Goal: Task Accomplishment & Management: Manage account settings

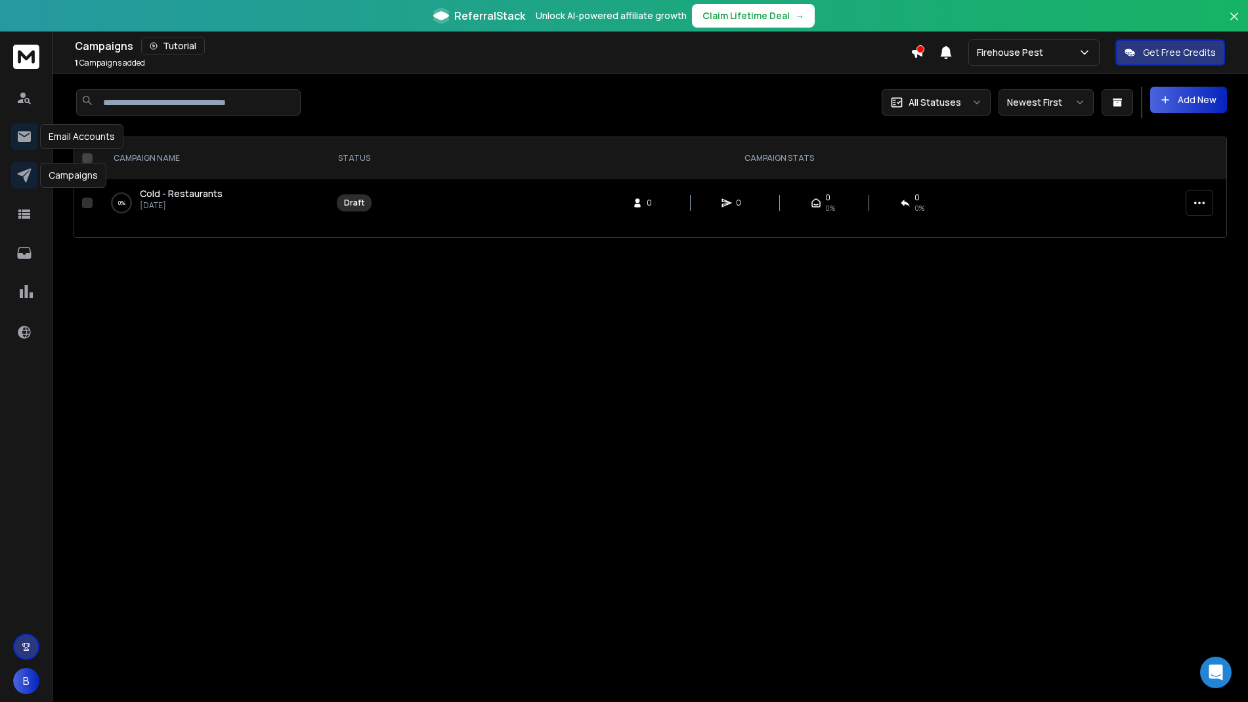
click at [25, 129] on icon at bounding box center [24, 137] width 16 height 16
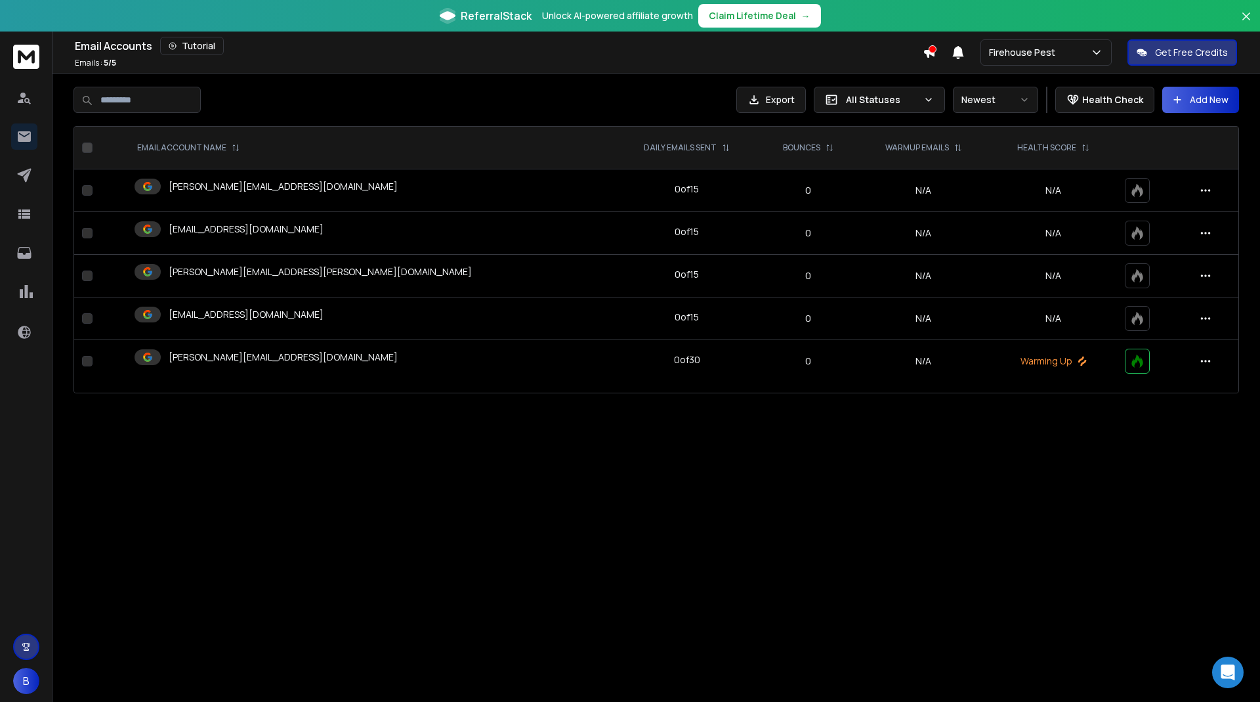
click at [87, 155] on th at bounding box center [100, 148] width 53 height 43
click at [89, 150] on button "Select this Page" at bounding box center [87, 147] width 11 height 11
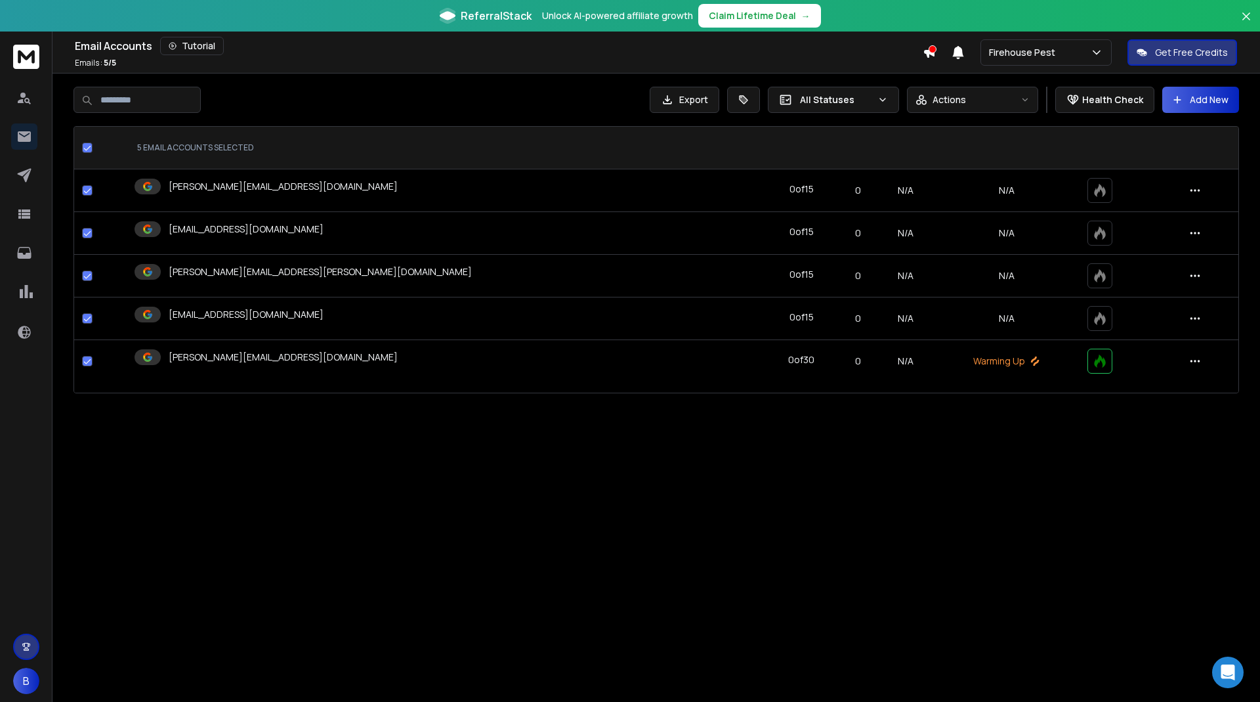
click at [87, 360] on button "button" at bounding box center [87, 361] width 11 height 11
click at [965, 95] on p "Actions" at bounding box center [949, 99] width 33 height 13
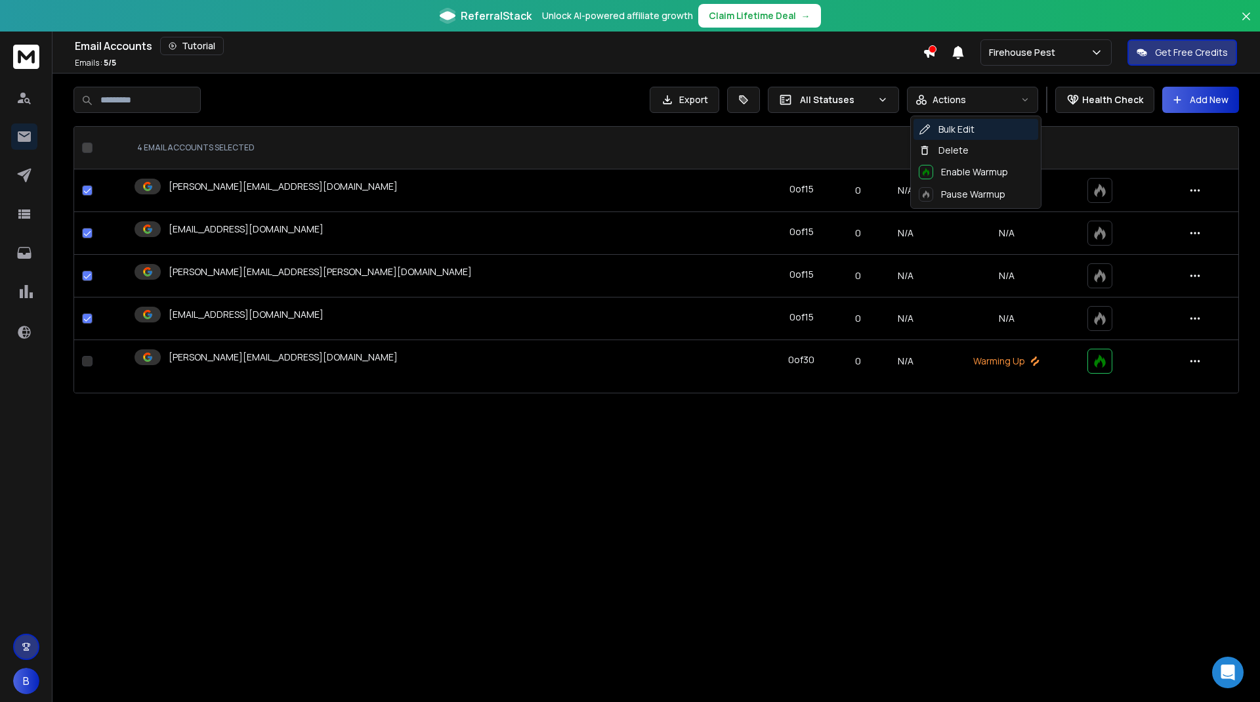
click at [953, 129] on div "Bulk Edit" at bounding box center [947, 129] width 56 height 13
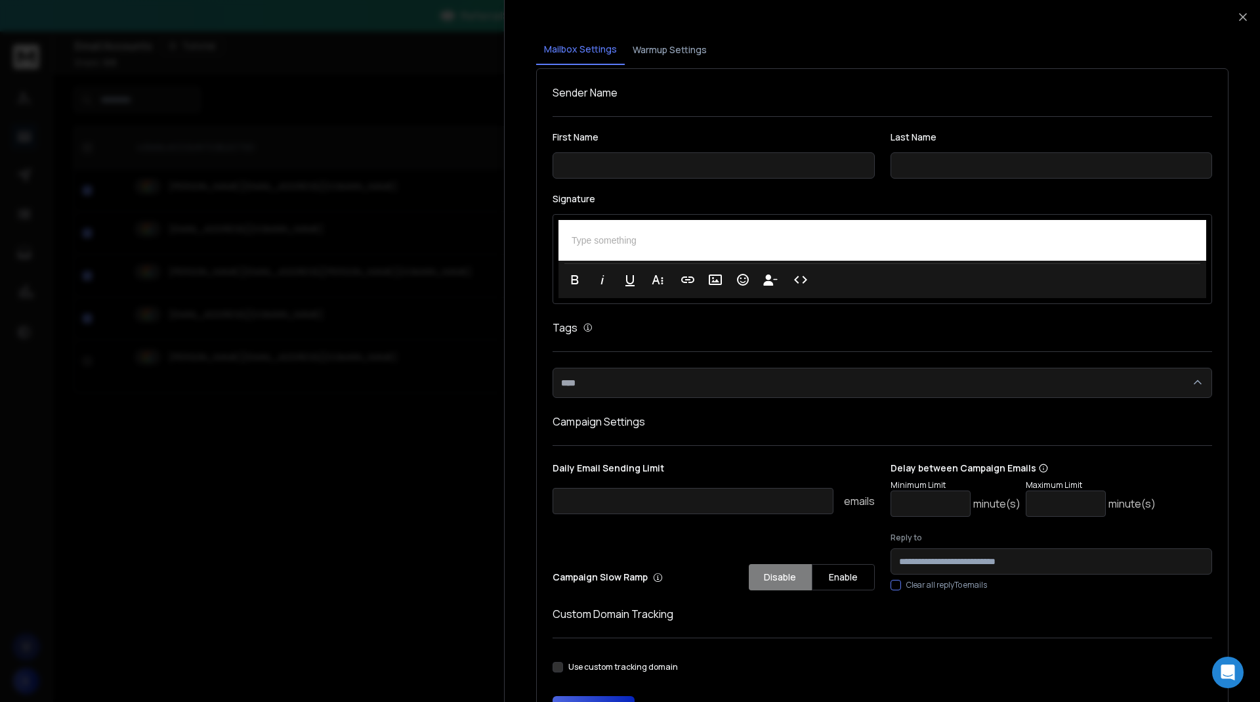
click at [689, 509] on input "number" at bounding box center [693, 501] width 281 height 26
type input "**"
click at [781, 586] on button "Disable" at bounding box center [780, 577] width 63 height 26
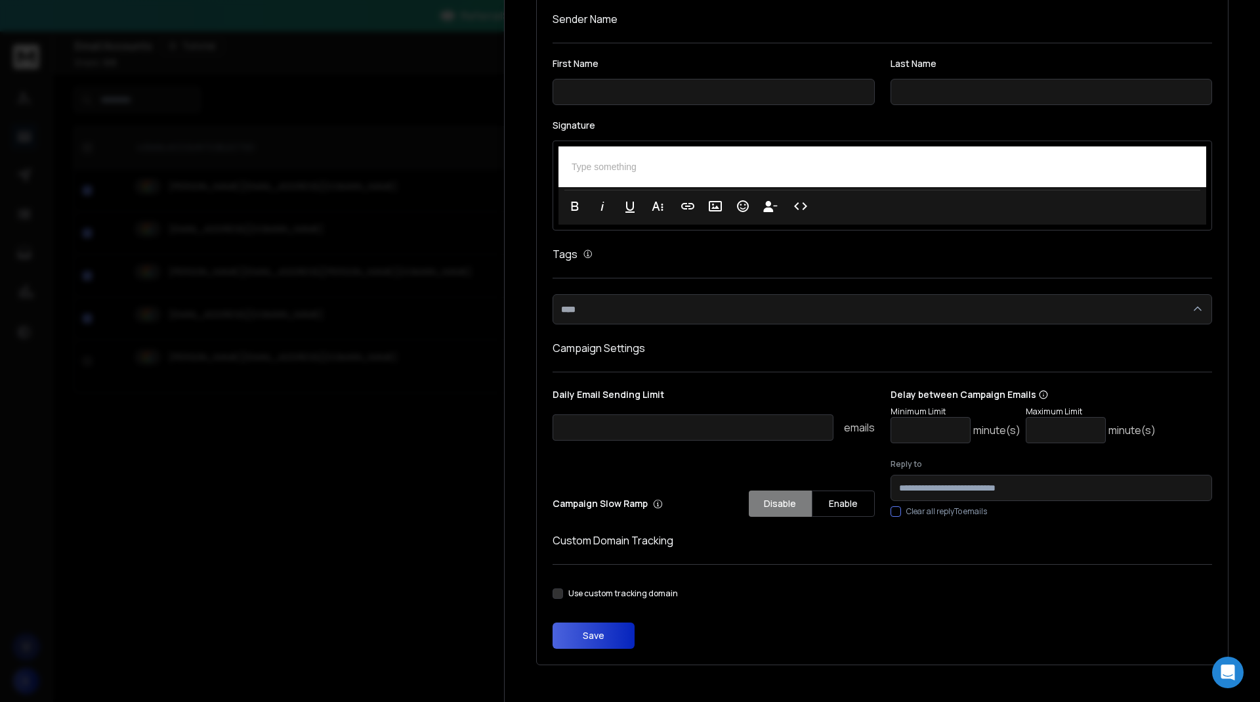
click at [606, 637] on button "Save" at bounding box center [594, 635] width 82 height 26
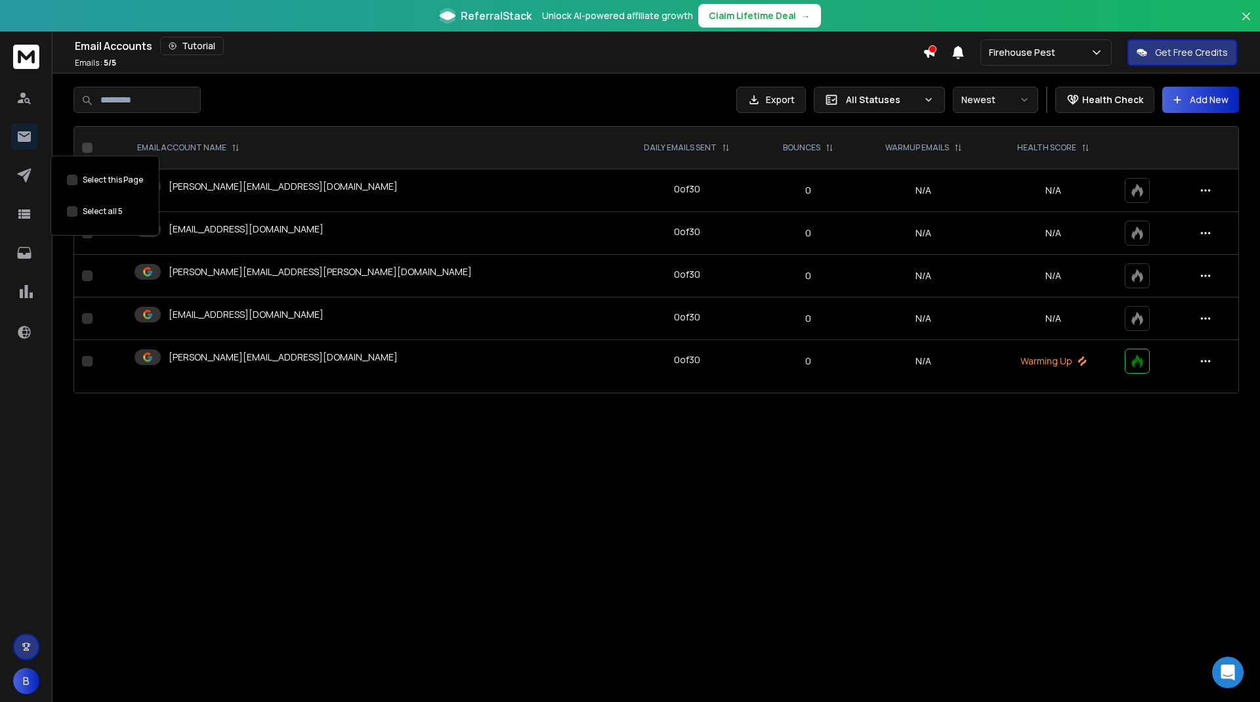
click at [87, 151] on button "Select this Page" at bounding box center [87, 147] width 11 height 11
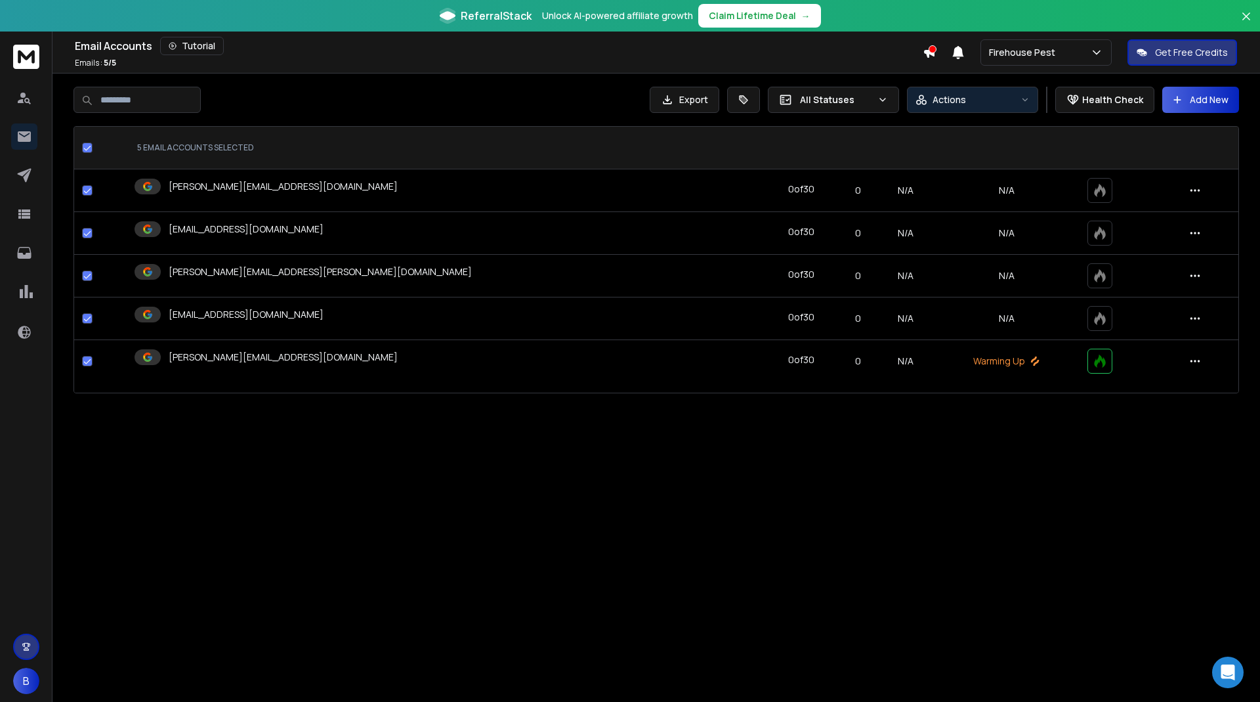
click at [971, 101] on div "Actions" at bounding box center [966, 99] width 100 height 13
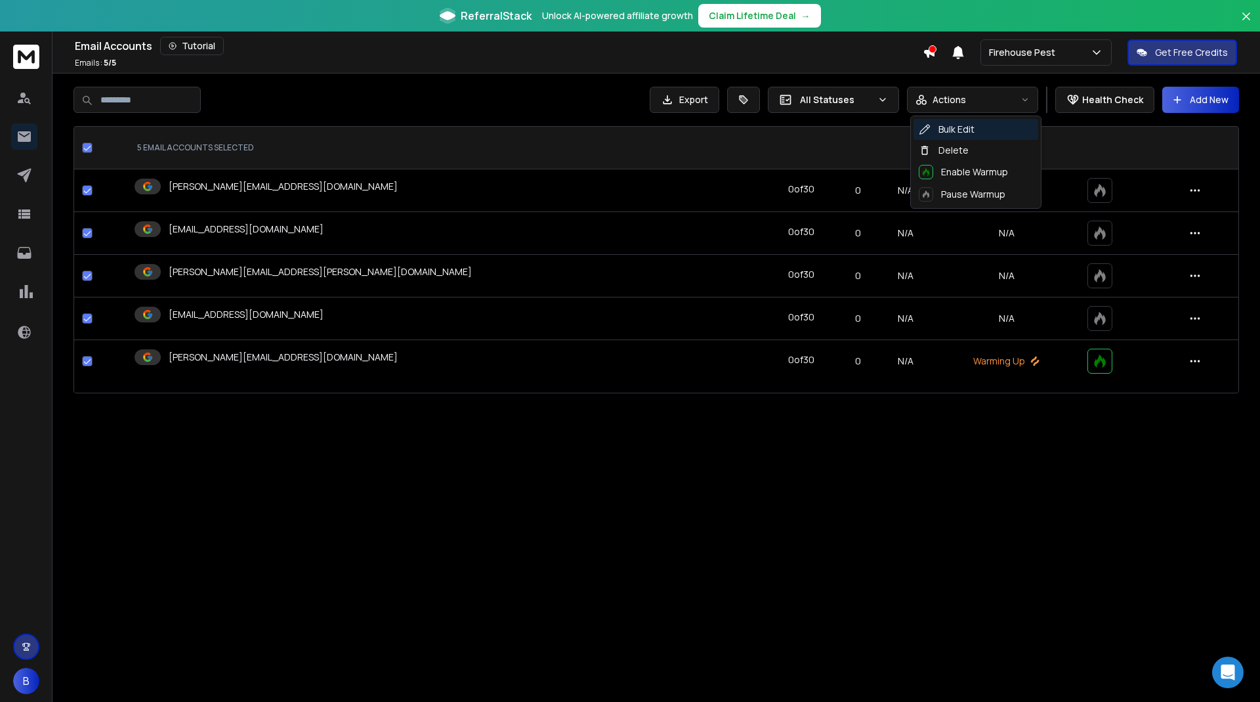
click at [952, 133] on div "Bulk Edit" at bounding box center [947, 129] width 56 height 13
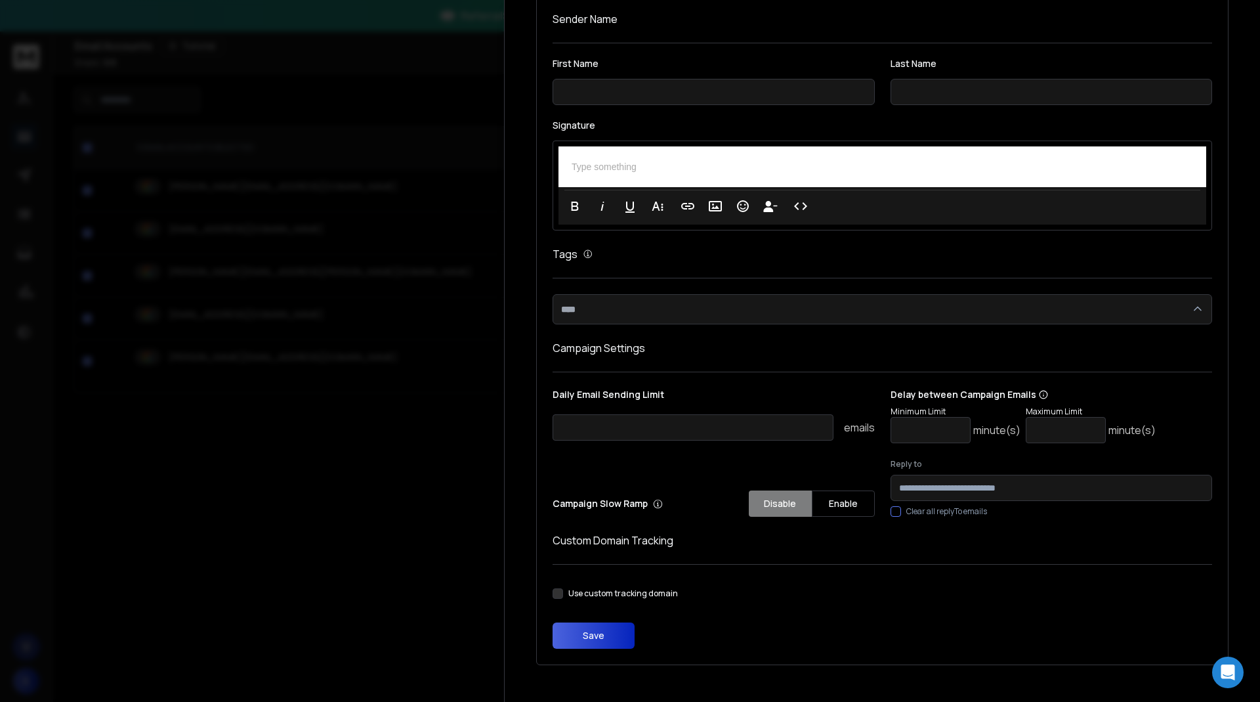
click at [725, 316] on div at bounding box center [883, 309] width 660 height 30
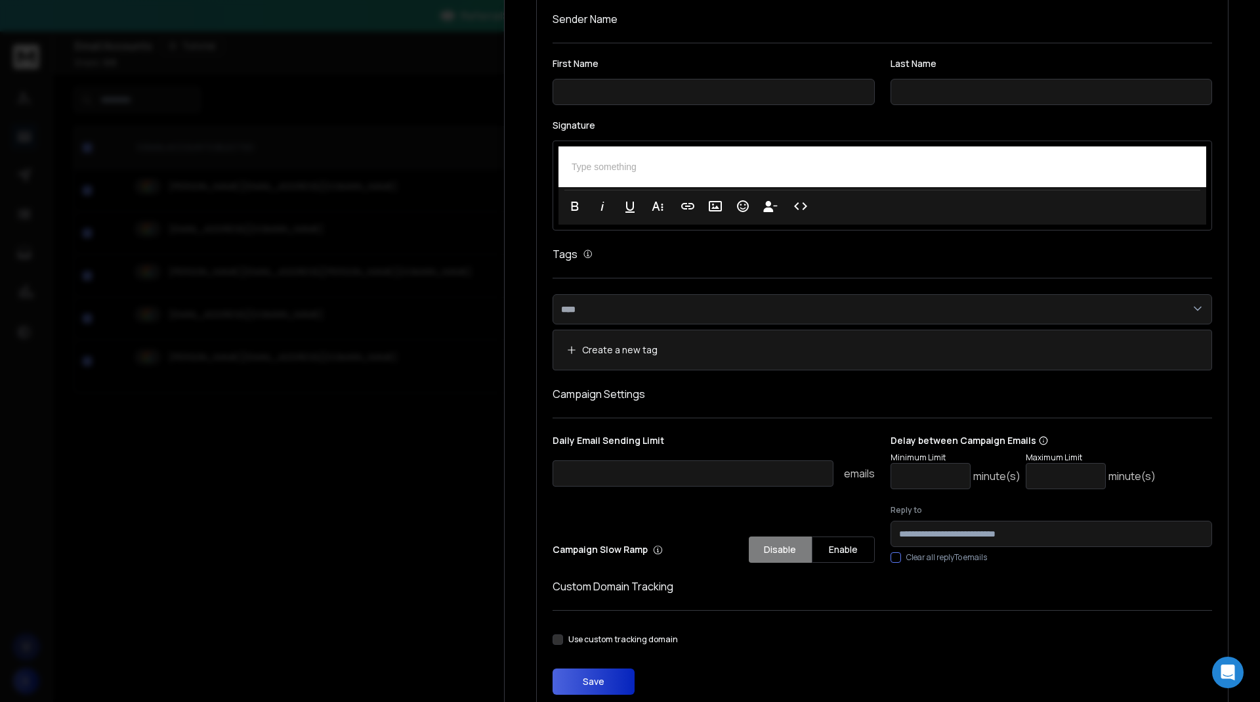
click at [647, 343] on p "Create a new tag" at bounding box center [619, 349] width 75 height 13
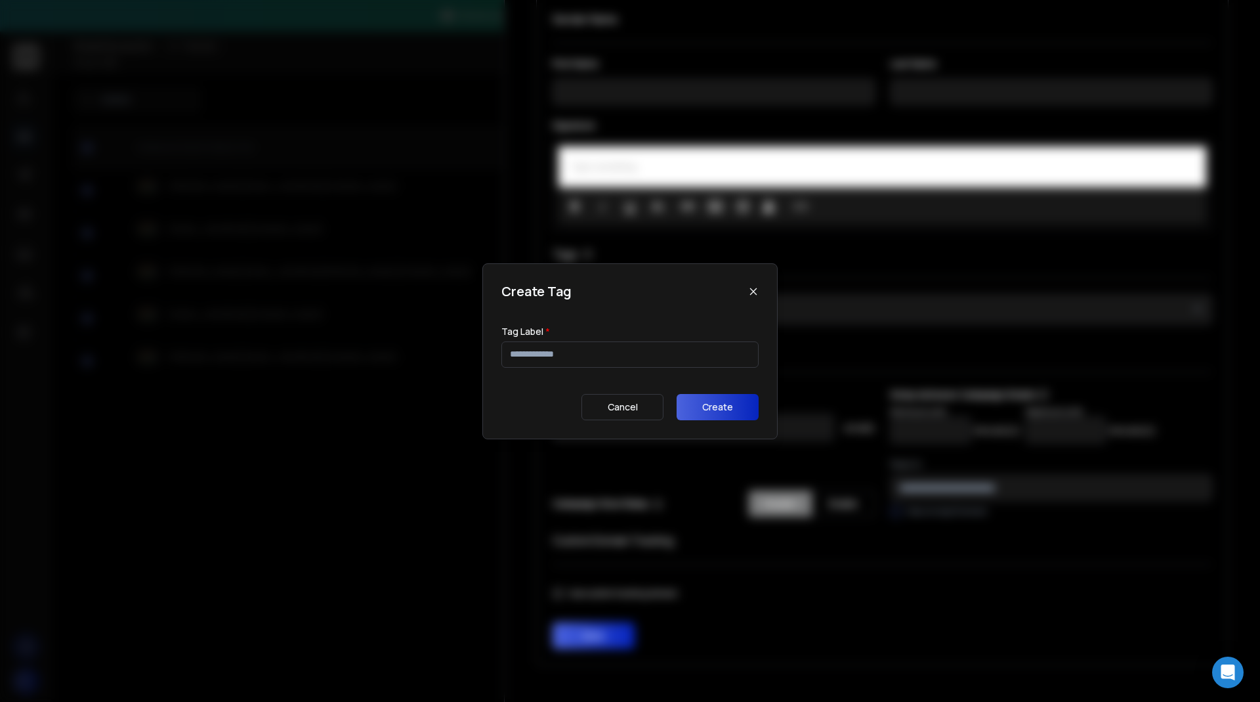
click at [647, 343] on input "text" at bounding box center [629, 354] width 257 height 26
type input "**********"
click at [700, 409] on button "Create" at bounding box center [718, 407] width 82 height 26
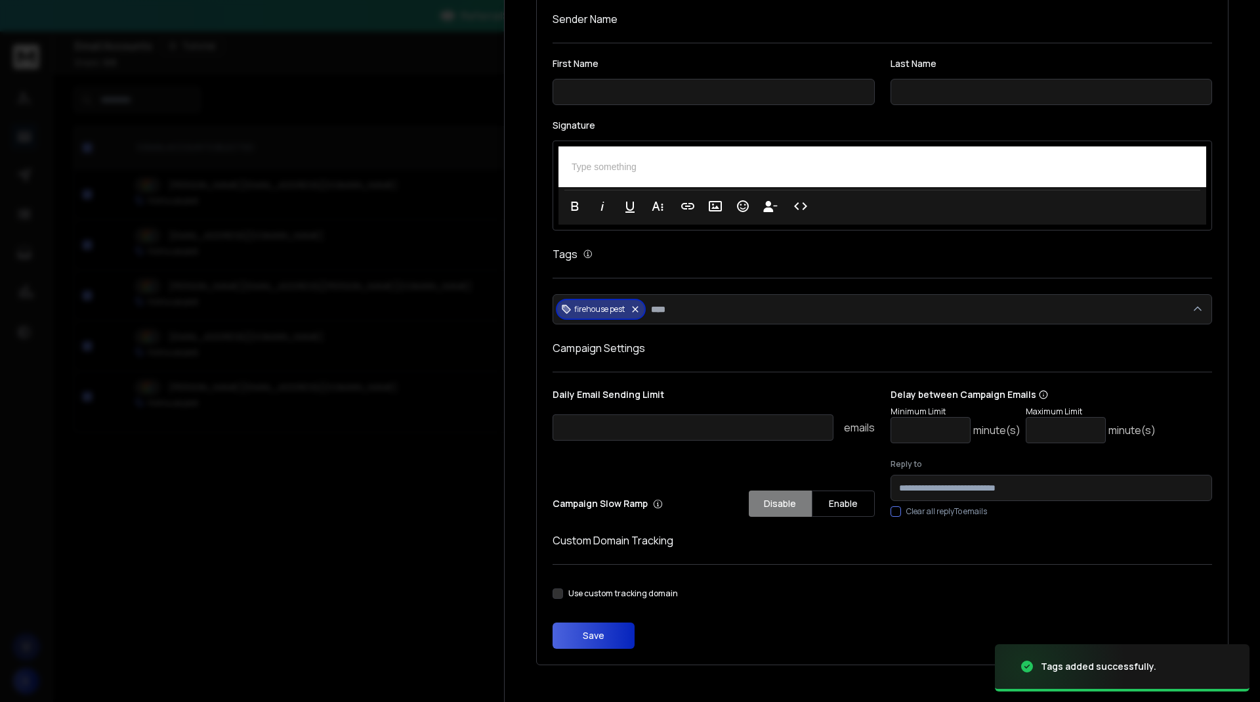
click at [748, 311] on input at bounding box center [697, 309] width 102 height 24
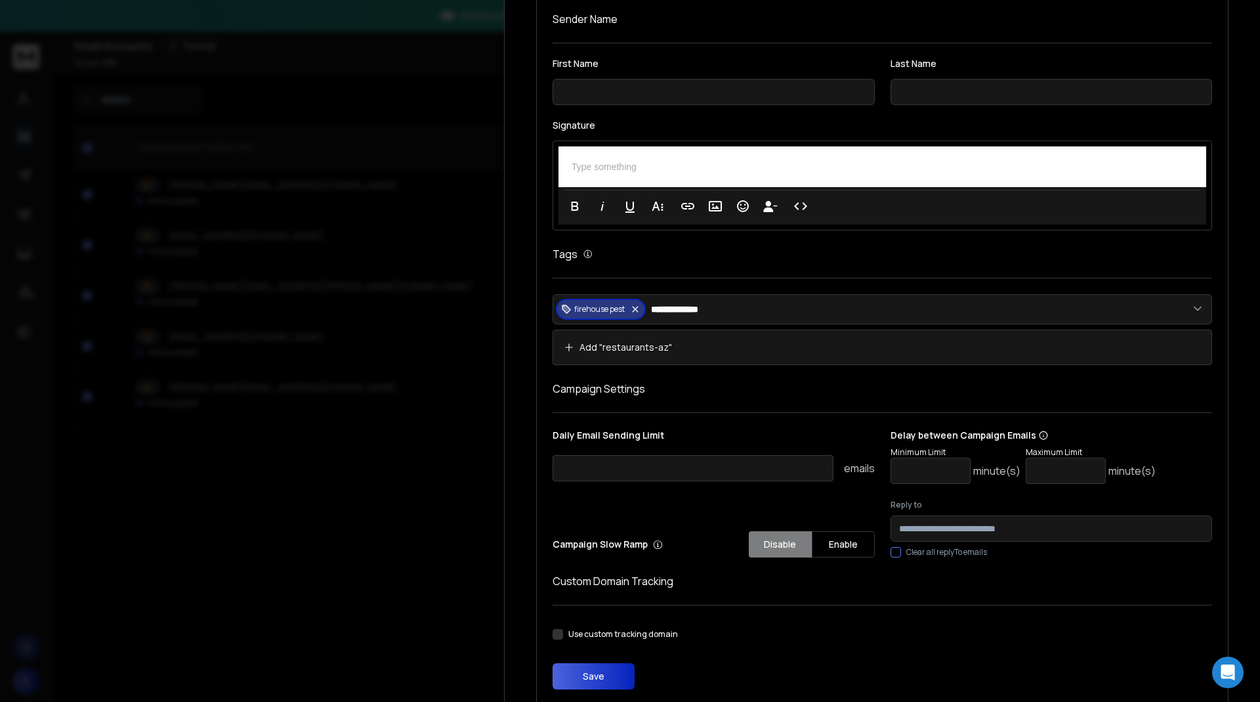
type input "**********"
click at [614, 346] on p "Add " restaurants-az "" at bounding box center [626, 347] width 93 height 13
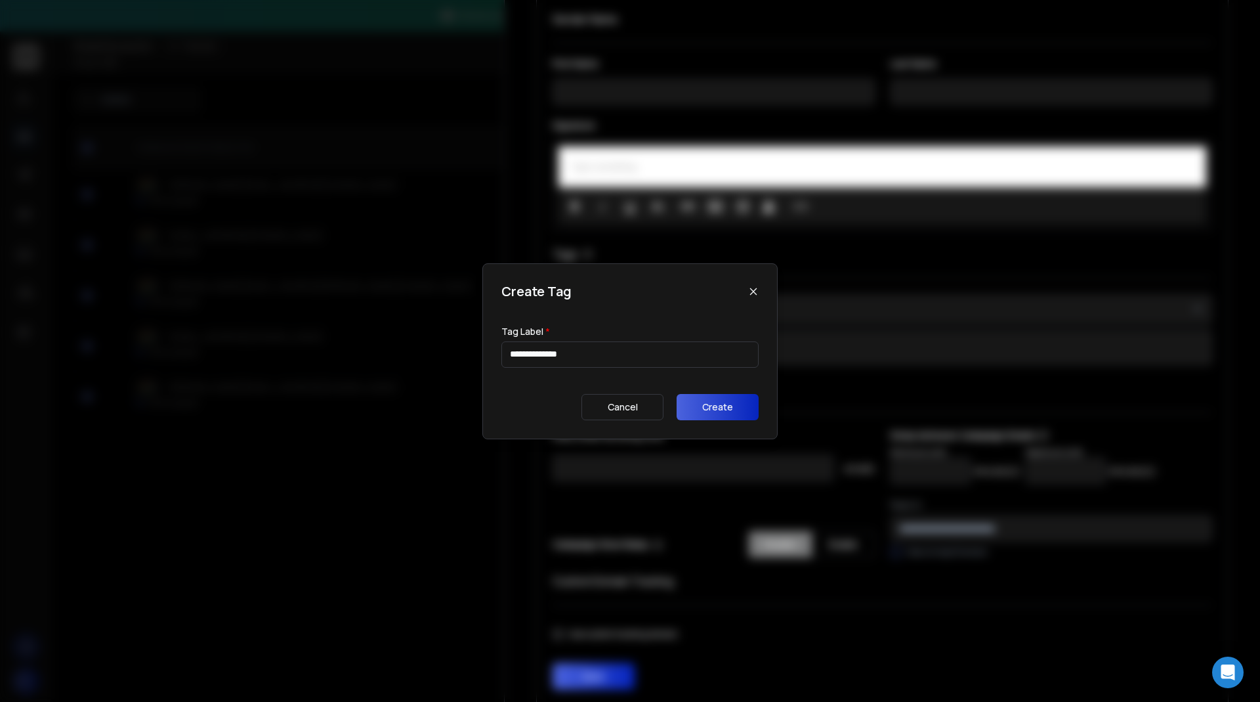
click at [704, 412] on button "Create" at bounding box center [718, 407] width 82 height 26
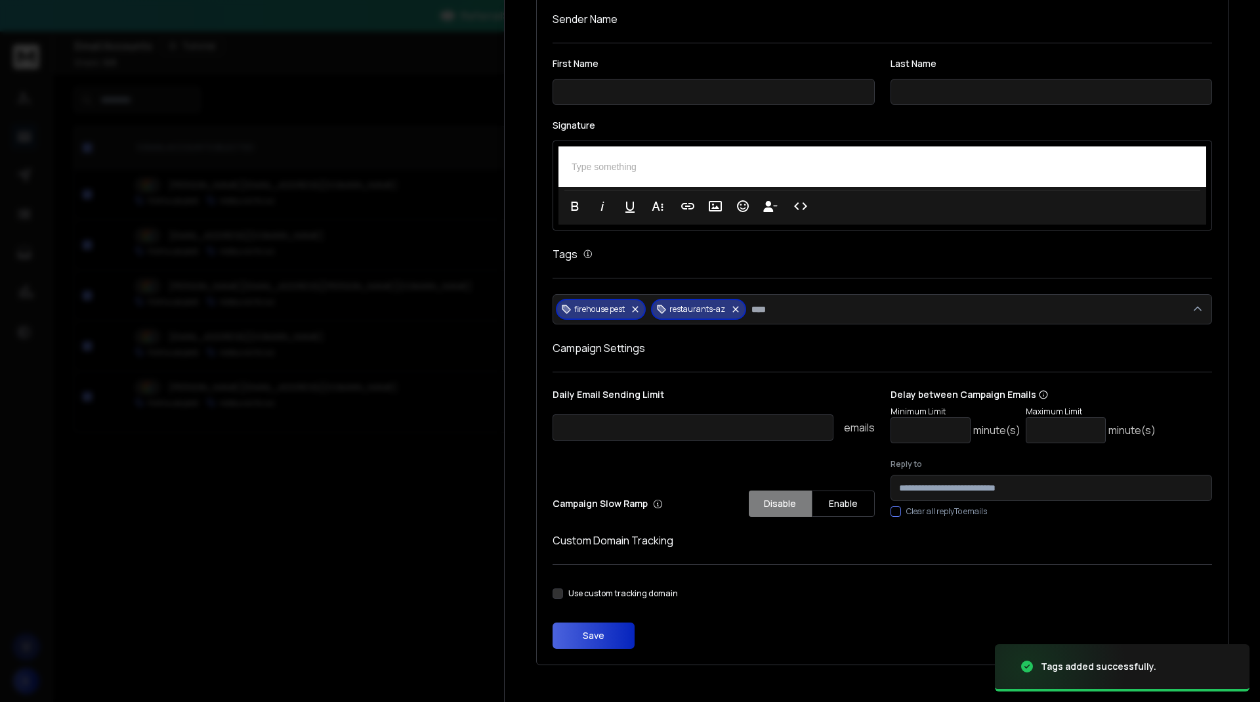
click at [604, 636] on button "Save" at bounding box center [594, 635] width 82 height 26
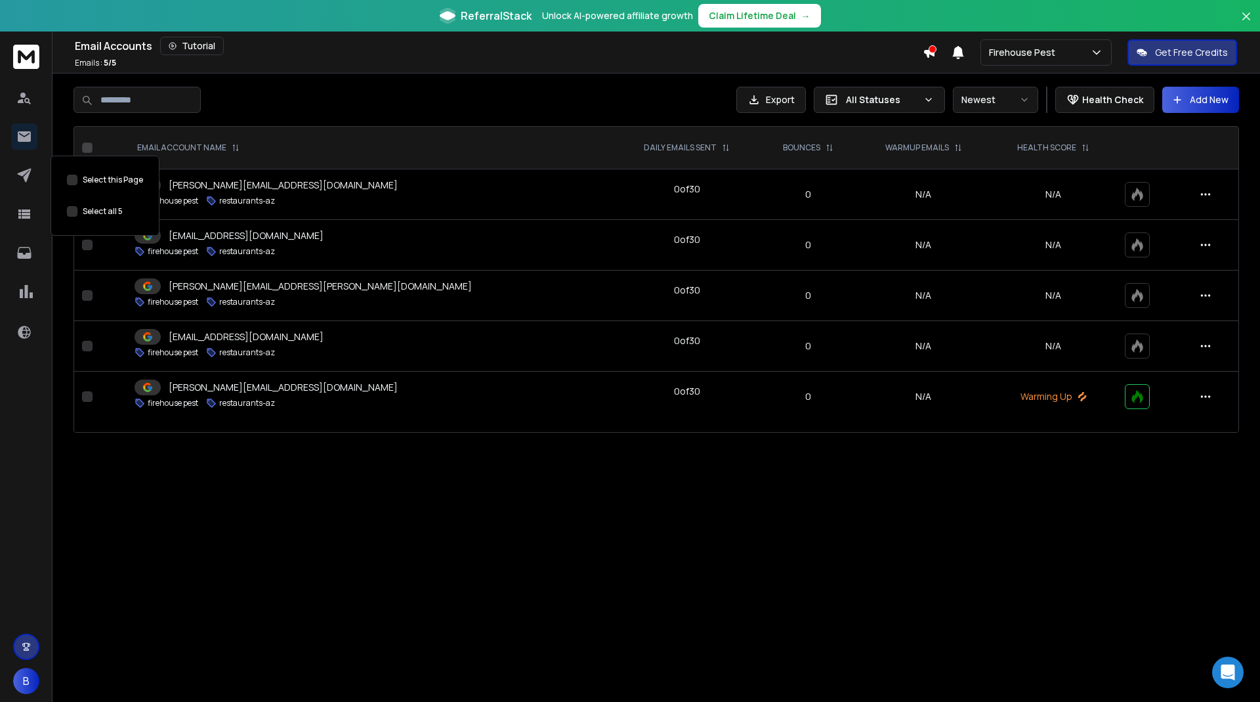
click at [89, 148] on button "Select this Page" at bounding box center [87, 147] width 11 height 11
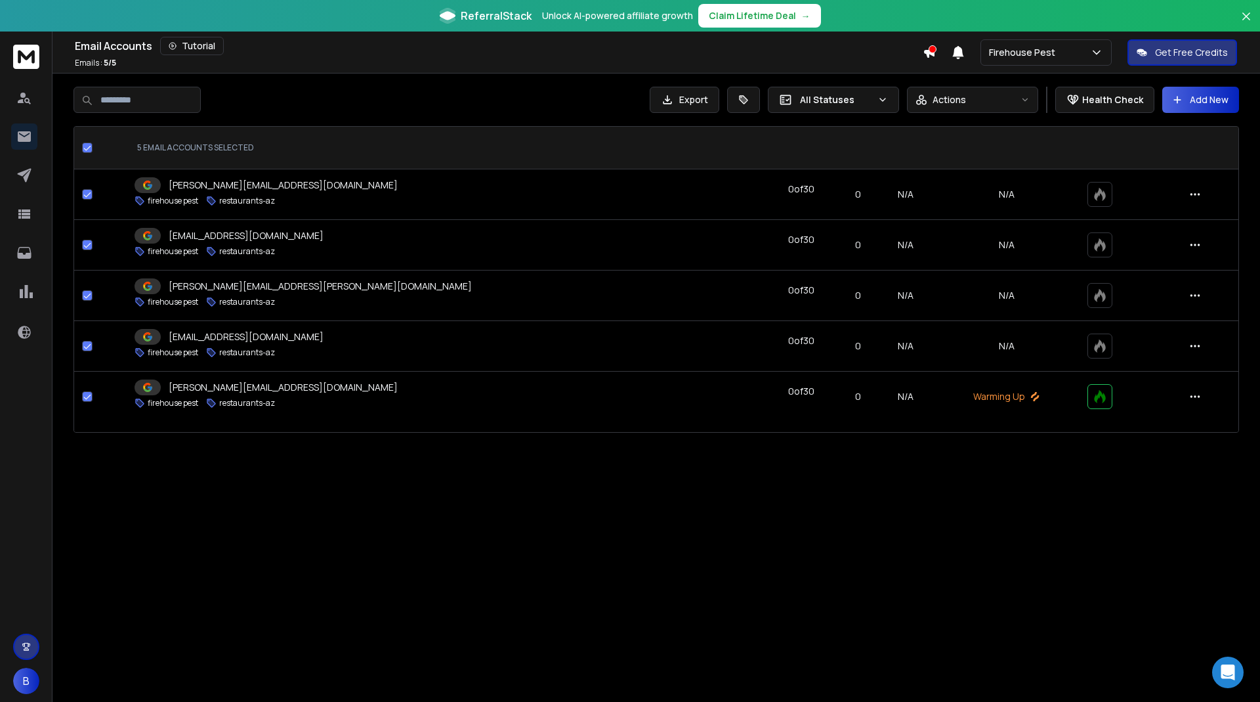
click at [1183, 108] on button "Add New" at bounding box center [1200, 100] width 77 height 26
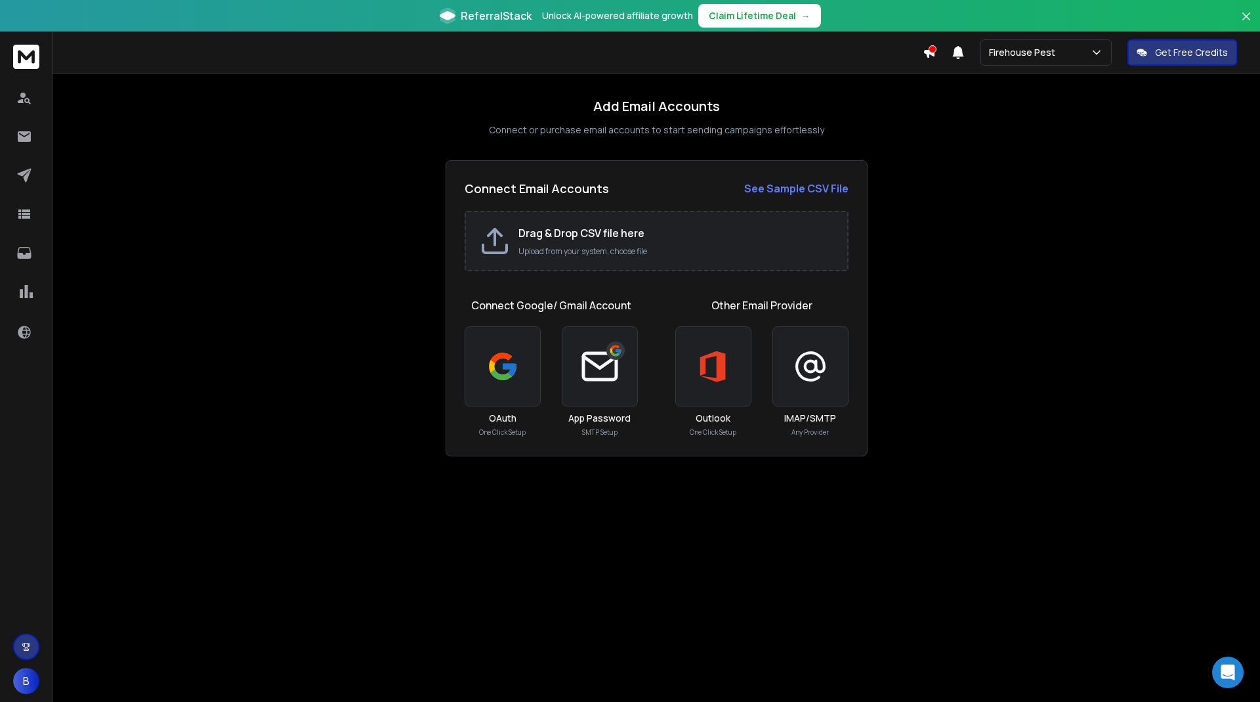
click at [1123, 192] on div "Add Email Accounts Connect or purchase email accounts to start sending campaign…" at bounding box center [657, 289] width 1208 height 385
click at [28, 136] on icon at bounding box center [24, 136] width 13 height 11
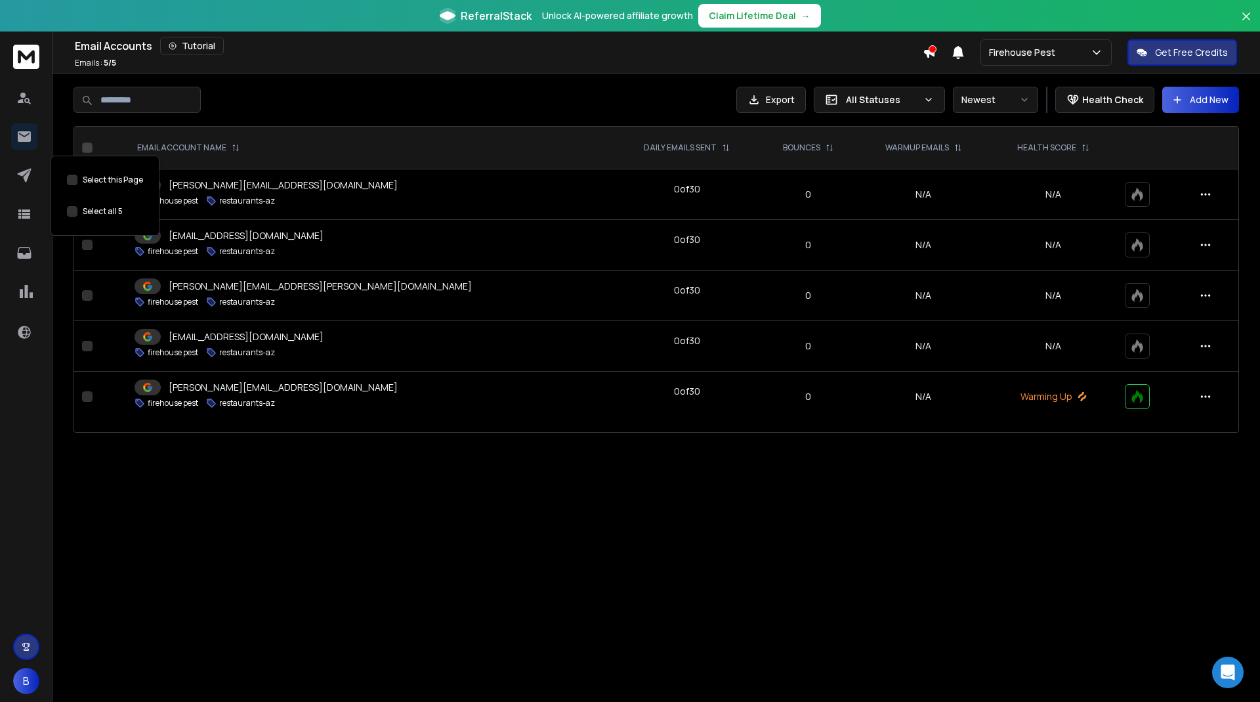
click at [88, 153] on th at bounding box center [100, 148] width 53 height 43
click at [88, 150] on button "Select this Page" at bounding box center [87, 147] width 11 height 11
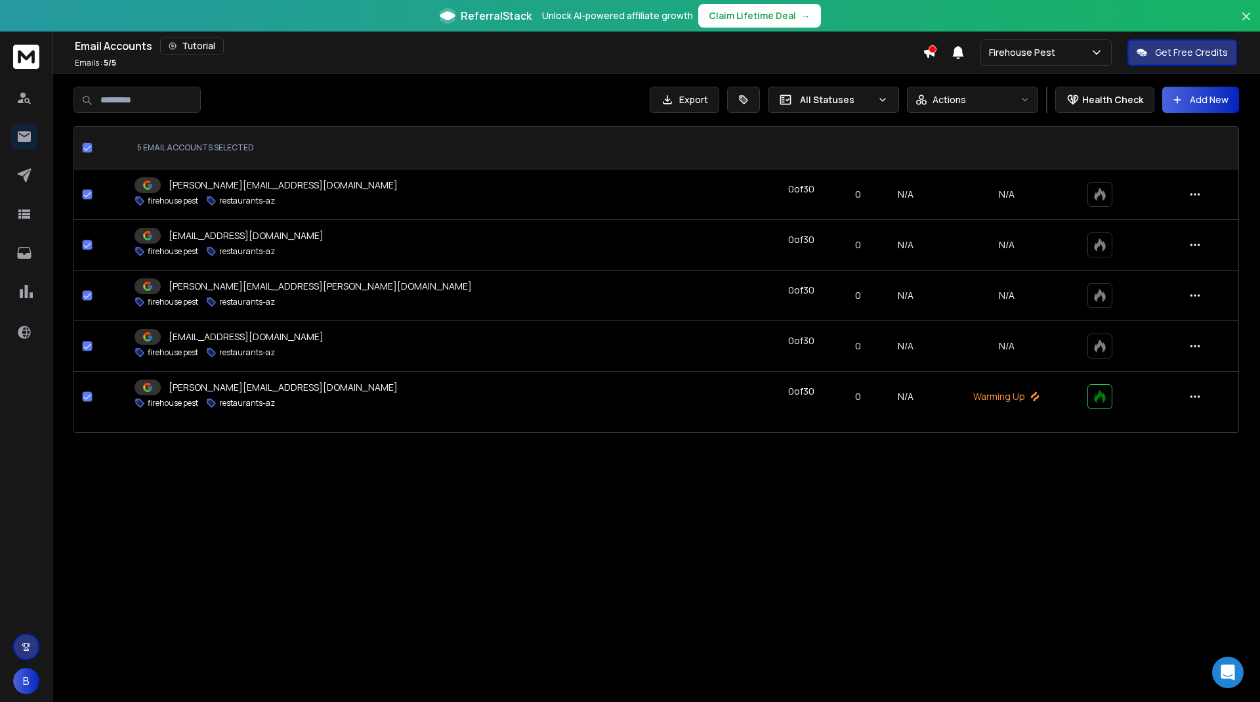
click at [91, 400] on button "button" at bounding box center [87, 396] width 11 height 11
click at [963, 108] on button "Actions" at bounding box center [972, 100] width 131 height 26
click at [960, 173] on div "Enable Warmup" at bounding box center [963, 172] width 89 height 14
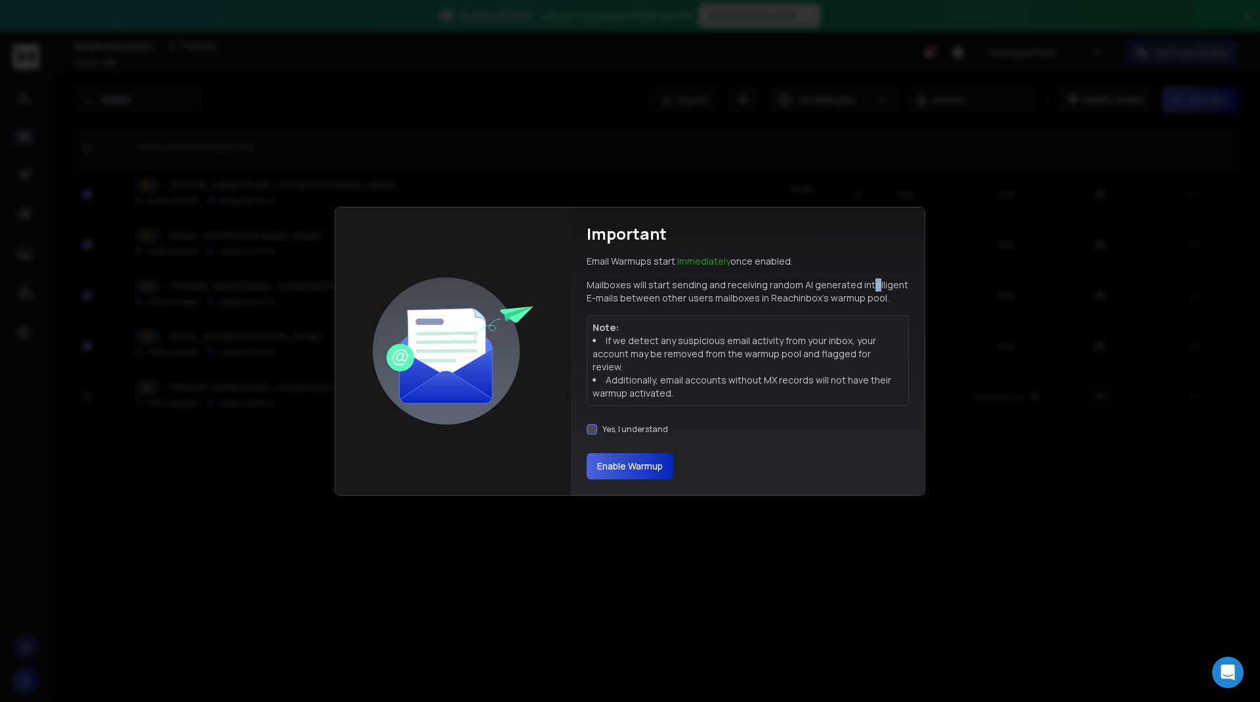
click at [868, 247] on div "Important Email Warmups start Immediately once enabled. Mailboxes will start se…" at bounding box center [748, 350] width 354 height 287
click at [594, 424] on button "Yes, I understand" at bounding box center [592, 429] width 11 height 11
click at [646, 453] on button "Enable Warmup" at bounding box center [630, 466] width 87 height 26
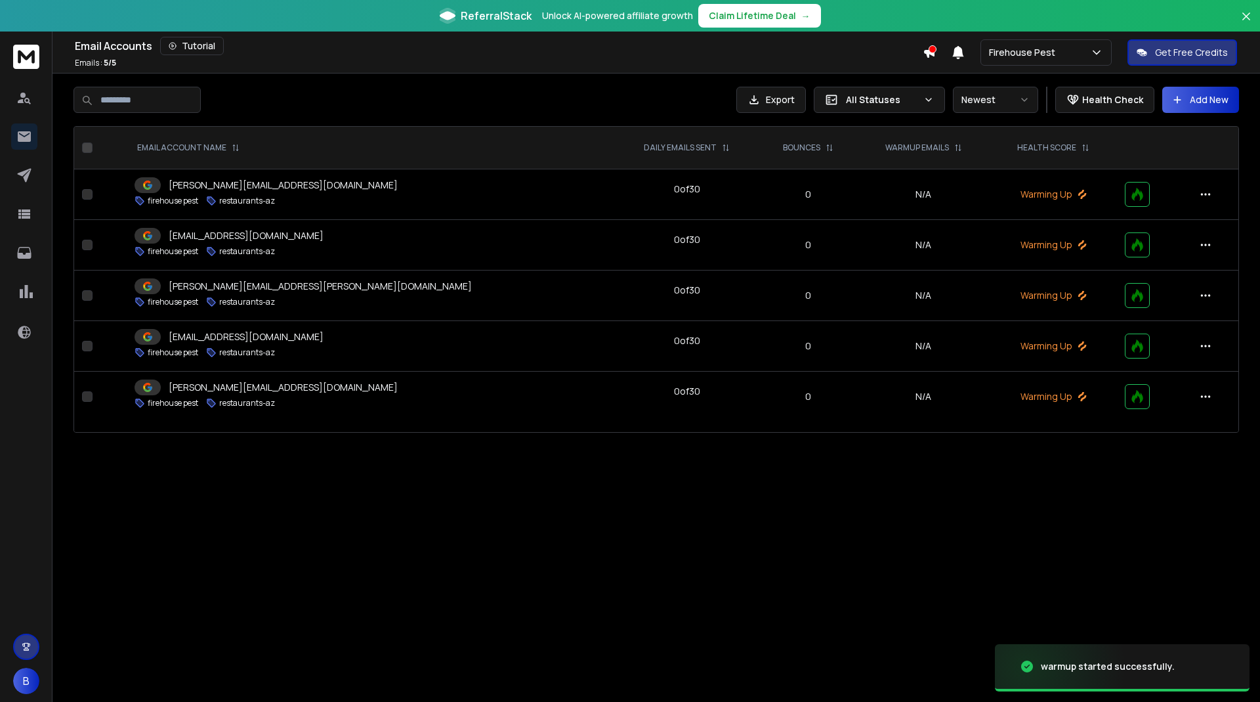
click at [984, 93] on button "Newest" at bounding box center [995, 100] width 85 height 26
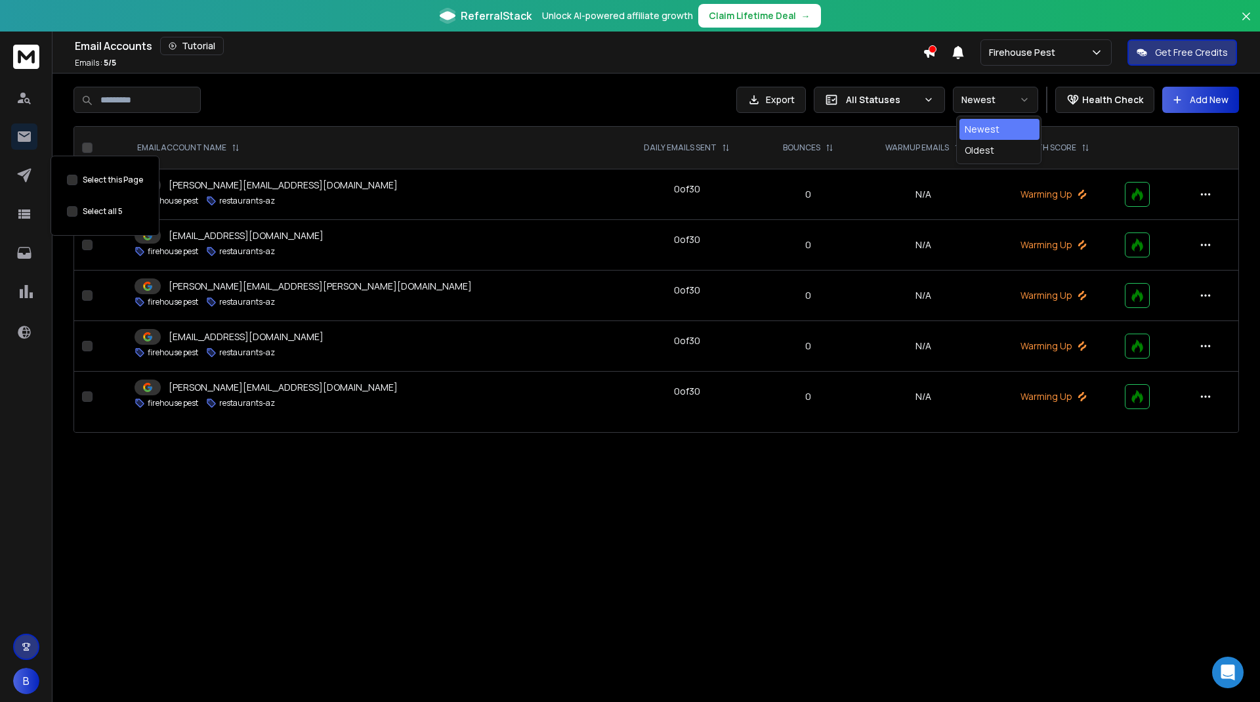
click at [85, 152] on button "Select this Page" at bounding box center [87, 147] width 11 height 11
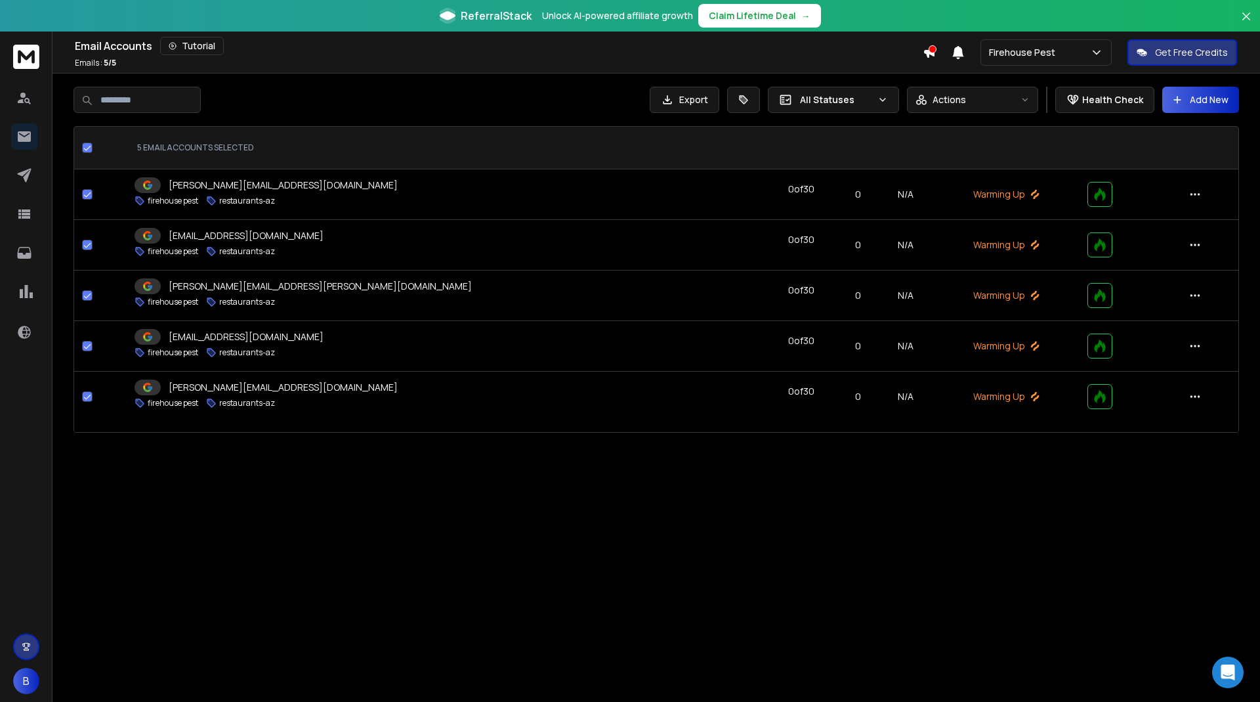
click at [85, 396] on button "button" at bounding box center [87, 396] width 11 height 11
click at [979, 108] on button "Actions" at bounding box center [972, 100] width 131 height 26
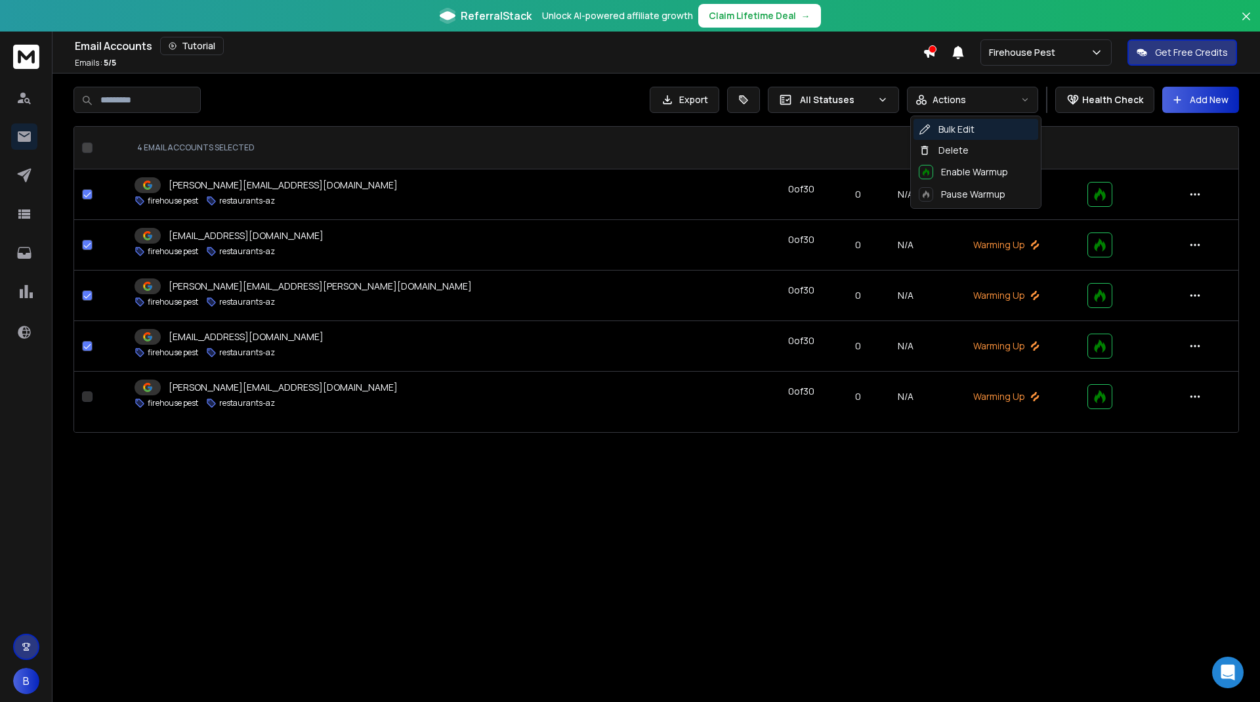
click at [982, 132] on div "Bulk Edit" at bounding box center [976, 129] width 125 height 21
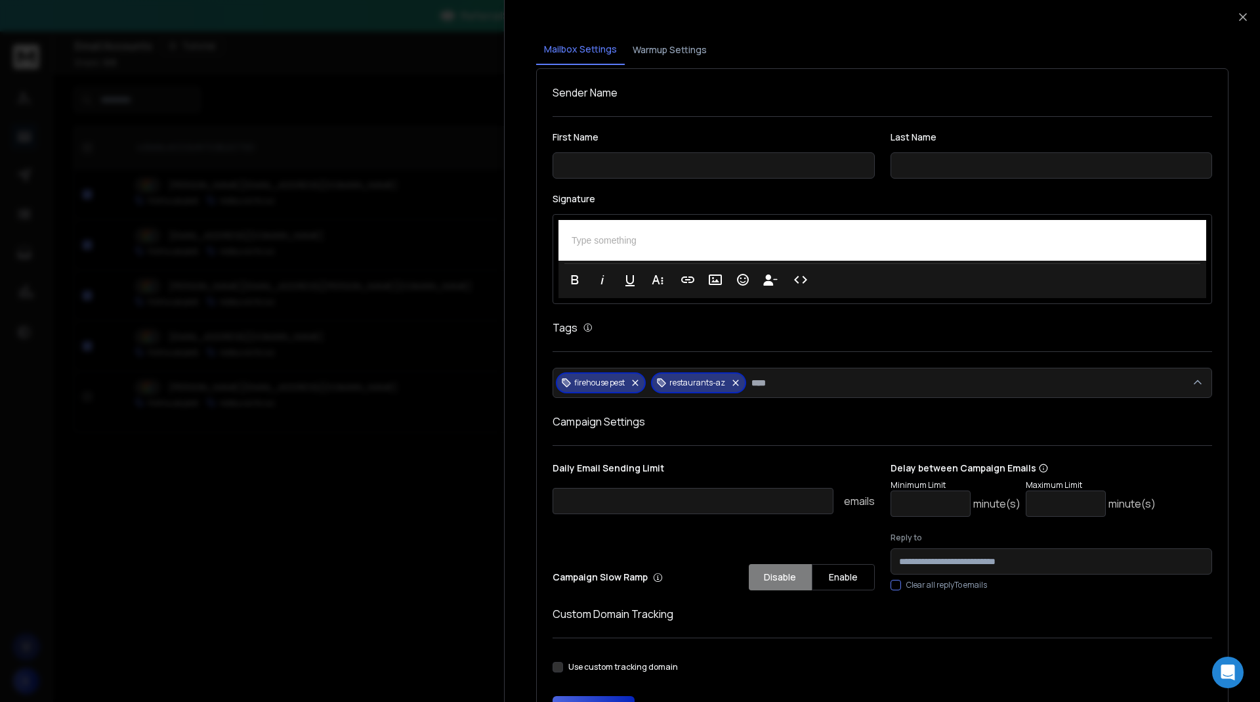
click at [687, 57] on button "Warmup Settings" at bounding box center [670, 49] width 90 height 29
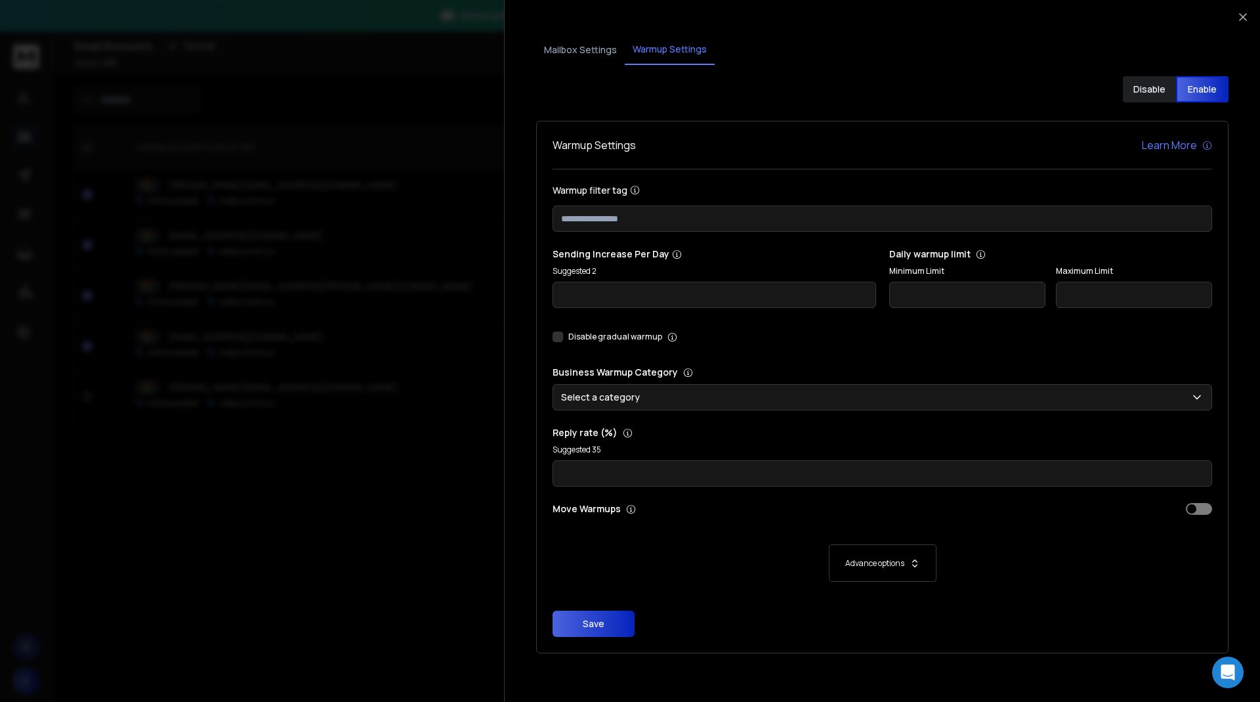
click at [730, 243] on form "Warmup Settings Learn More Warmup filter tag Sending Increase Per Day Suggested…" at bounding box center [883, 386] width 660 height 499
click at [742, 214] on input at bounding box center [883, 218] width 660 height 26
drag, startPoint x: 736, startPoint y: 310, endPoint x: 733, endPoint y: 318, distance: 8.3
click at [733, 318] on form "Warmup Settings Learn More Warmup filter tag Sending Increase Per Day Suggested…" at bounding box center [883, 386] width 660 height 499
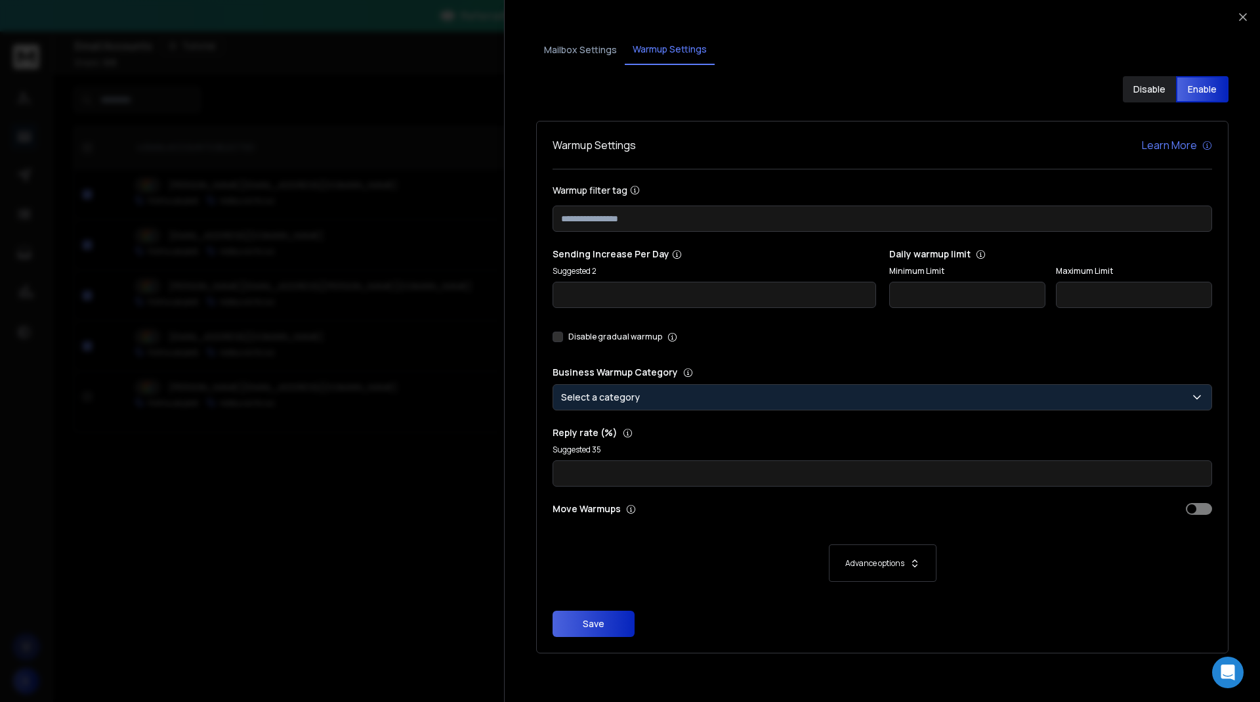
click at [706, 392] on div "Select a category" at bounding box center [882, 397] width 643 height 13
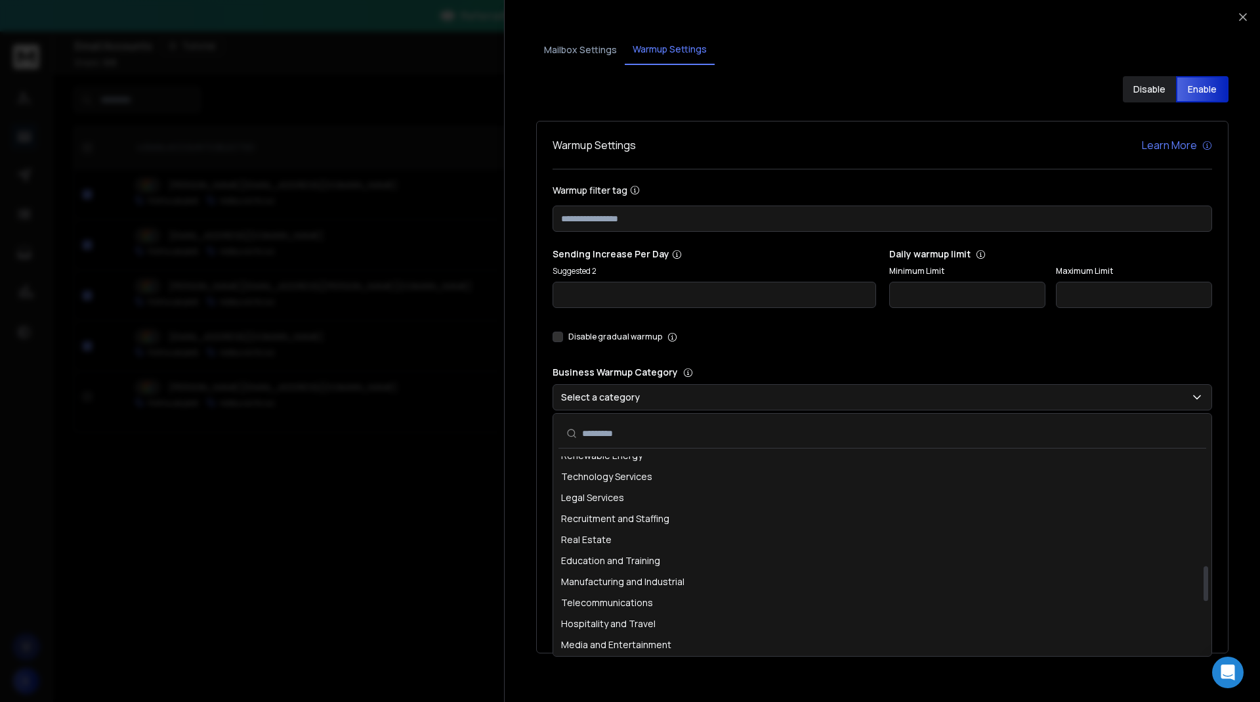
scroll to position [621, 0]
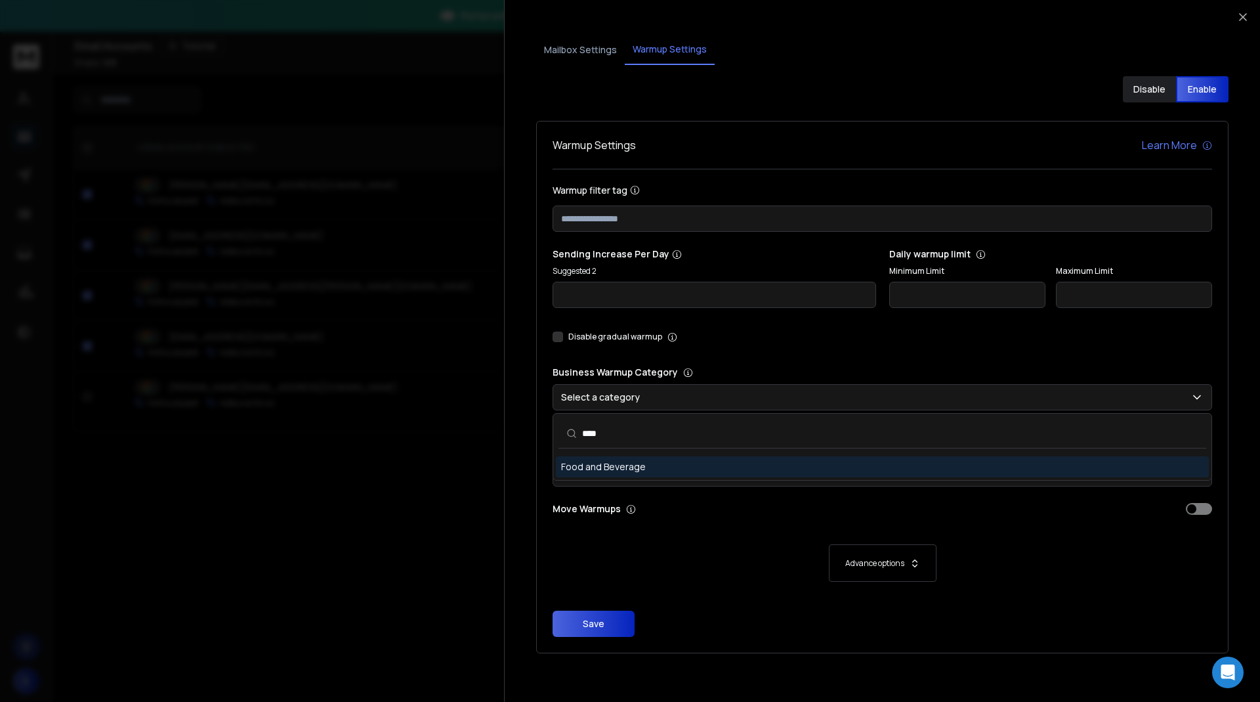
type input "****"
click at [703, 466] on div "Food and Beverage" at bounding box center [882, 466] width 653 height 21
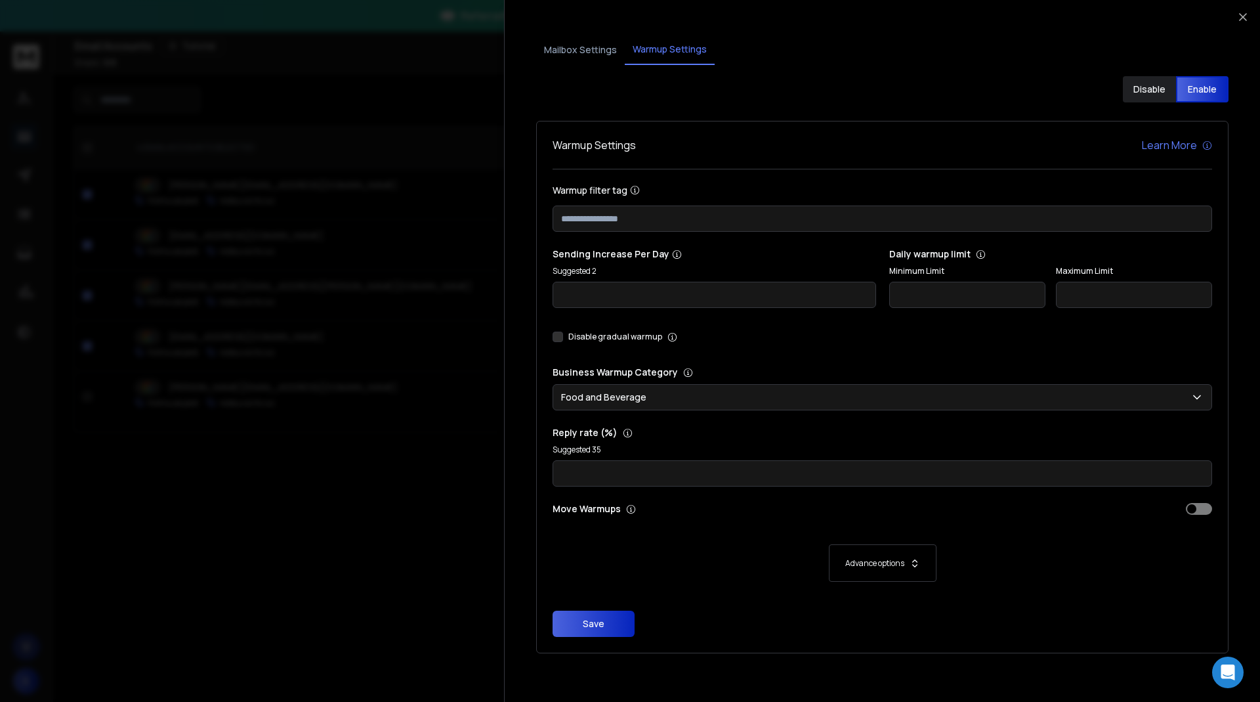
click at [906, 579] on div "Advance options" at bounding box center [883, 562] width 108 height 37
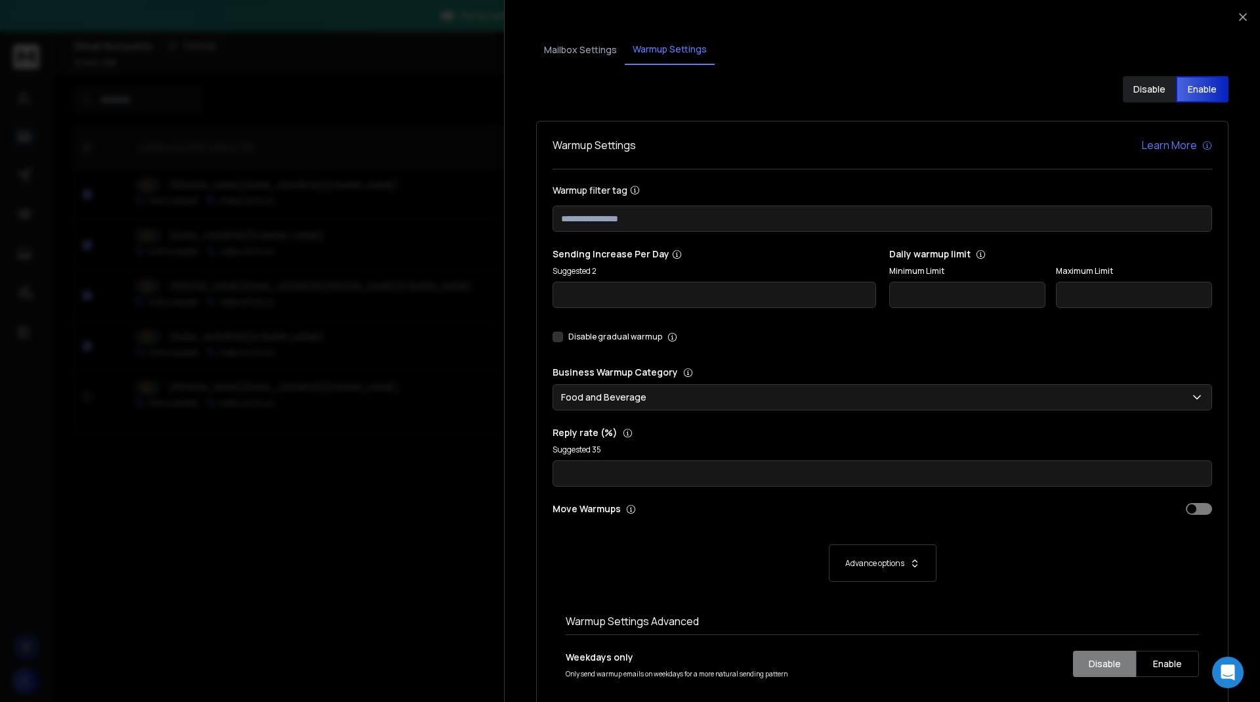
scroll to position [371, 0]
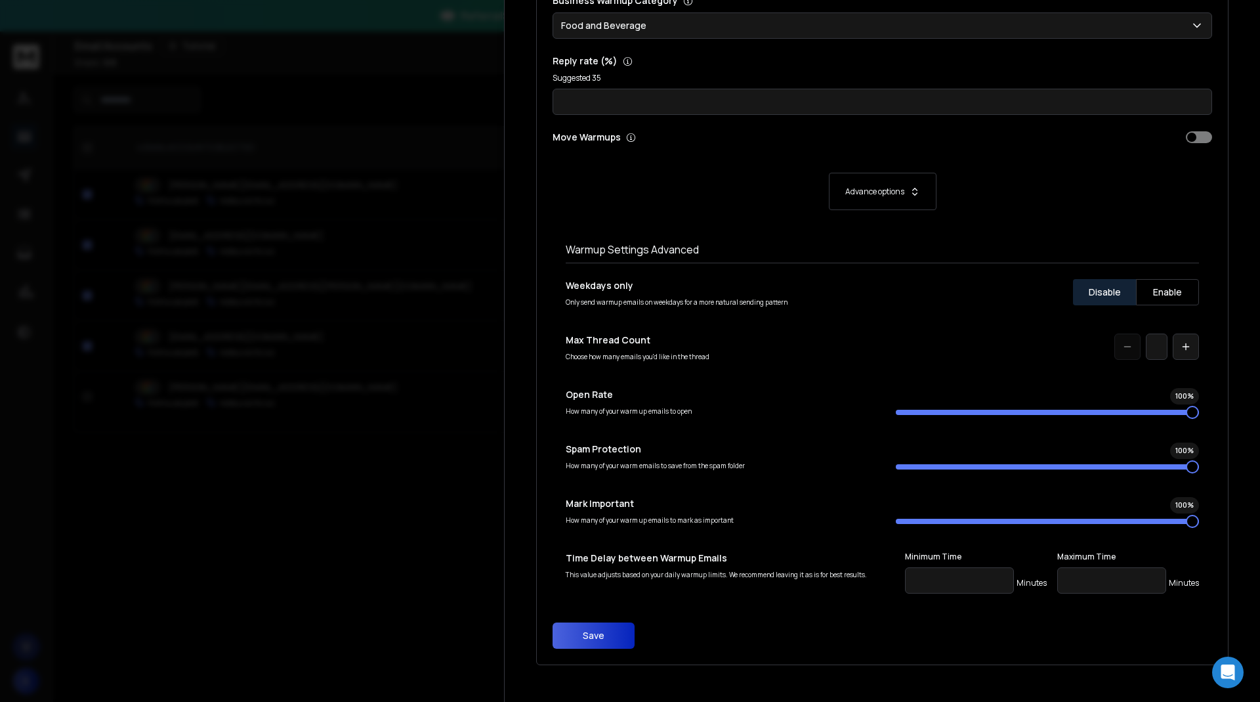
click at [1110, 291] on button "Disable" at bounding box center [1104, 292] width 63 height 26
click at [607, 622] on button "Save" at bounding box center [594, 635] width 82 height 26
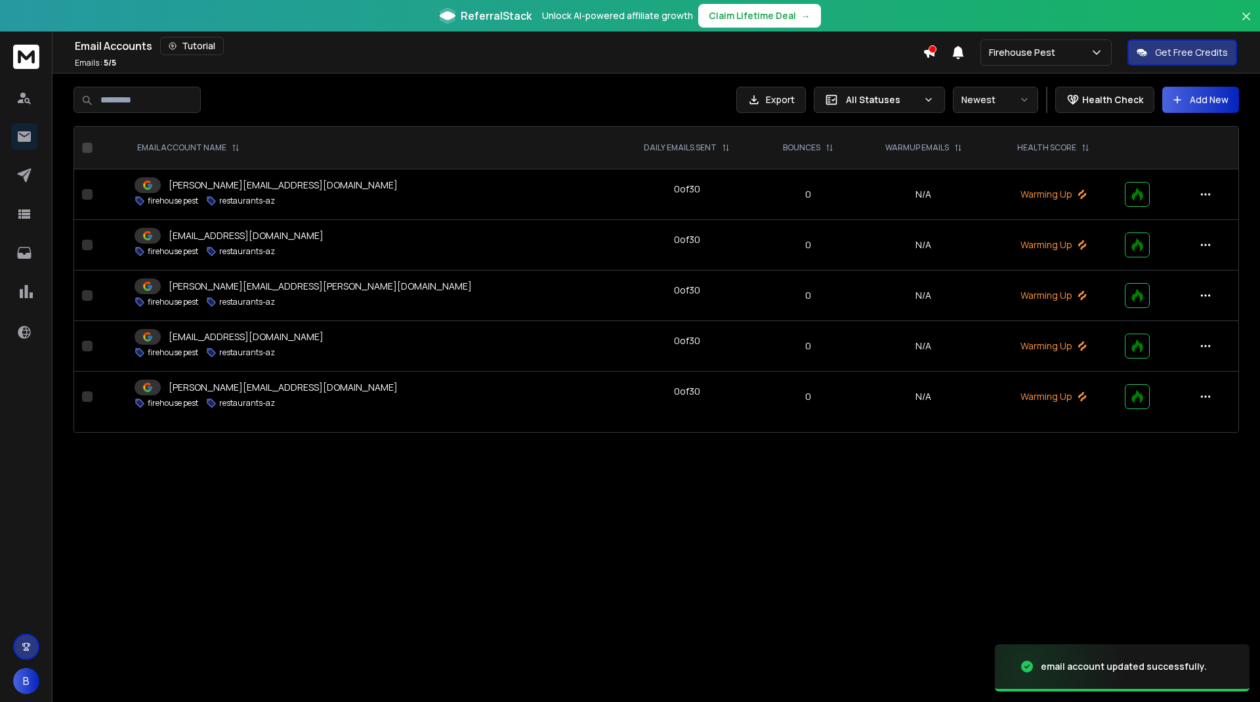
click at [757, 428] on caption at bounding box center [656, 426] width 1164 height 11
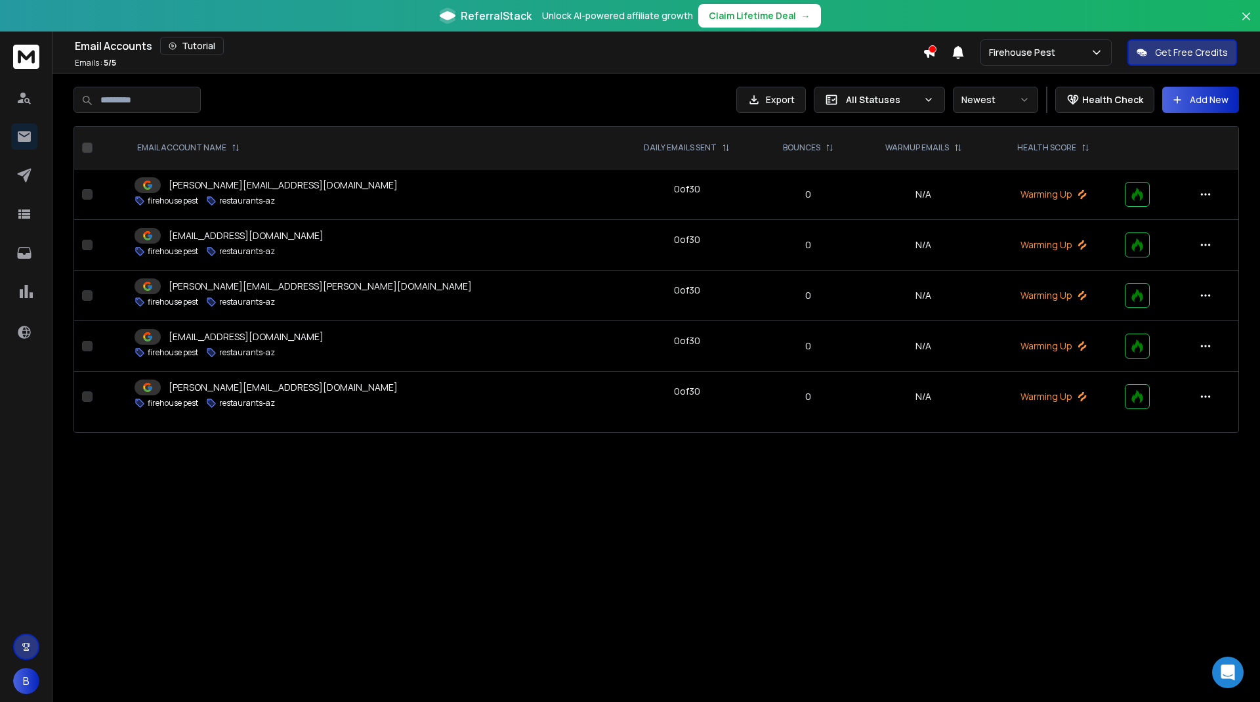
click at [95, 198] on div at bounding box center [104, 194] width 45 height 11
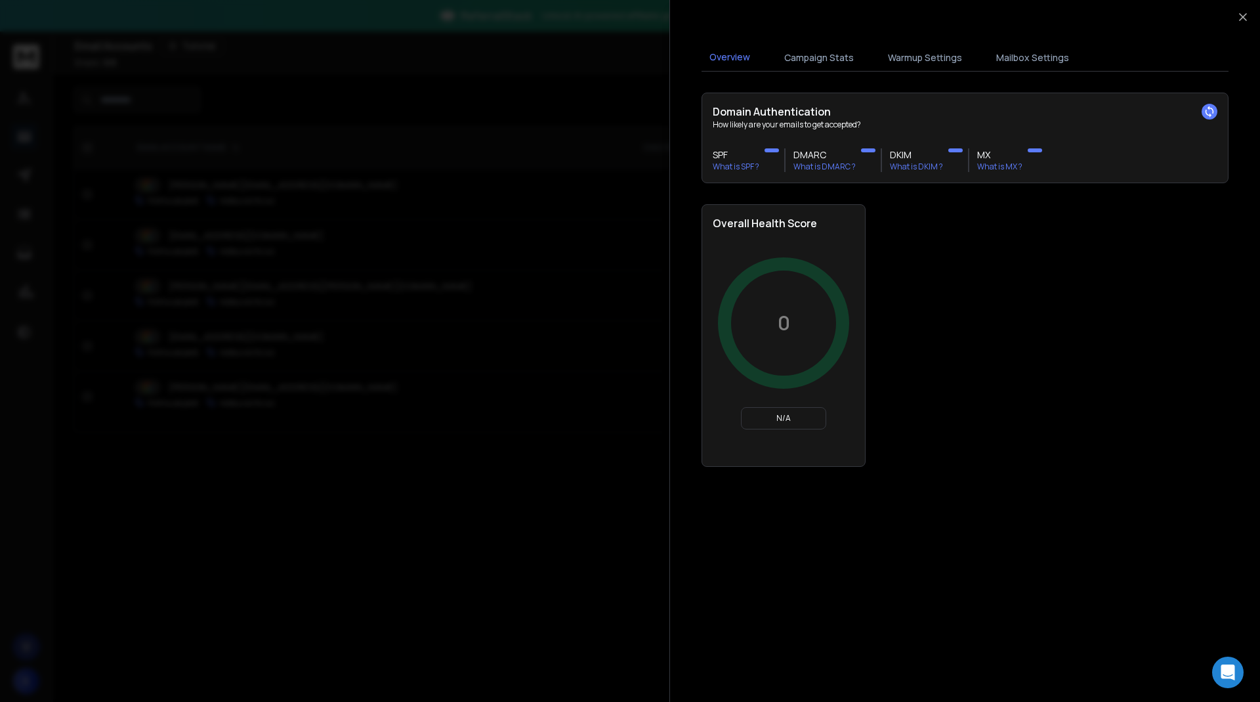
click at [343, 341] on div at bounding box center [630, 351] width 1260 height 702
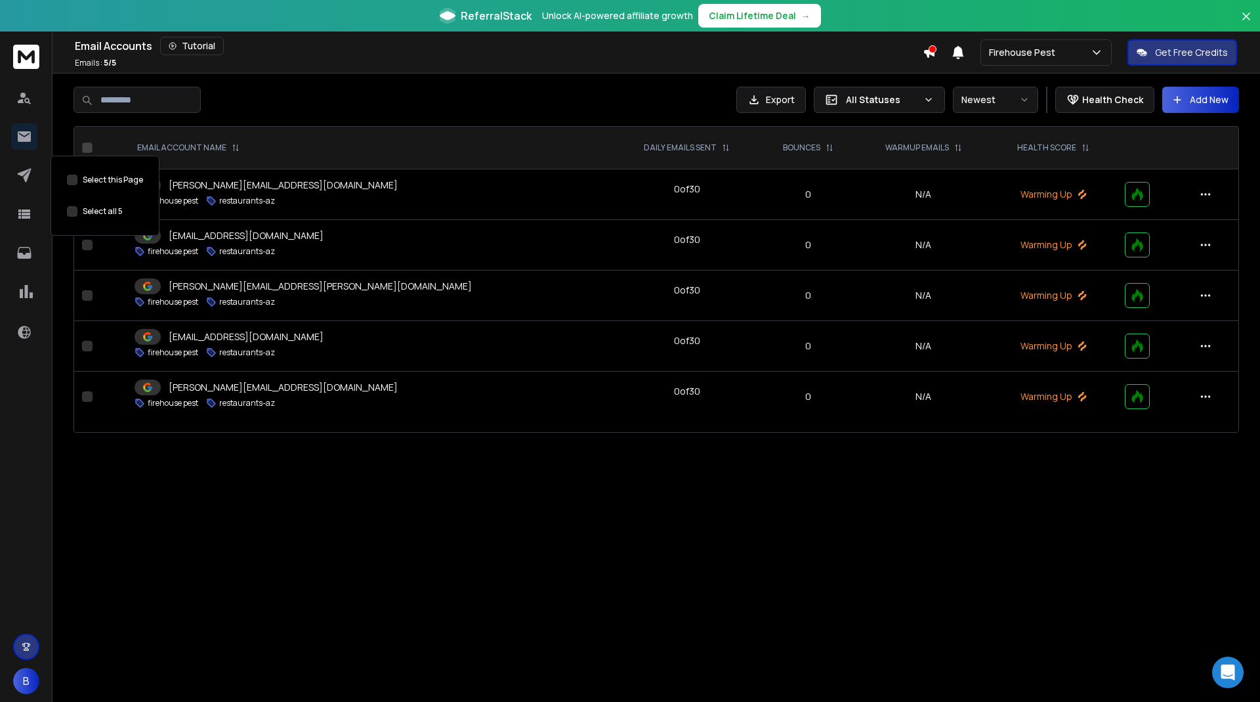
click at [86, 149] on button "Select this Page" at bounding box center [87, 147] width 11 height 11
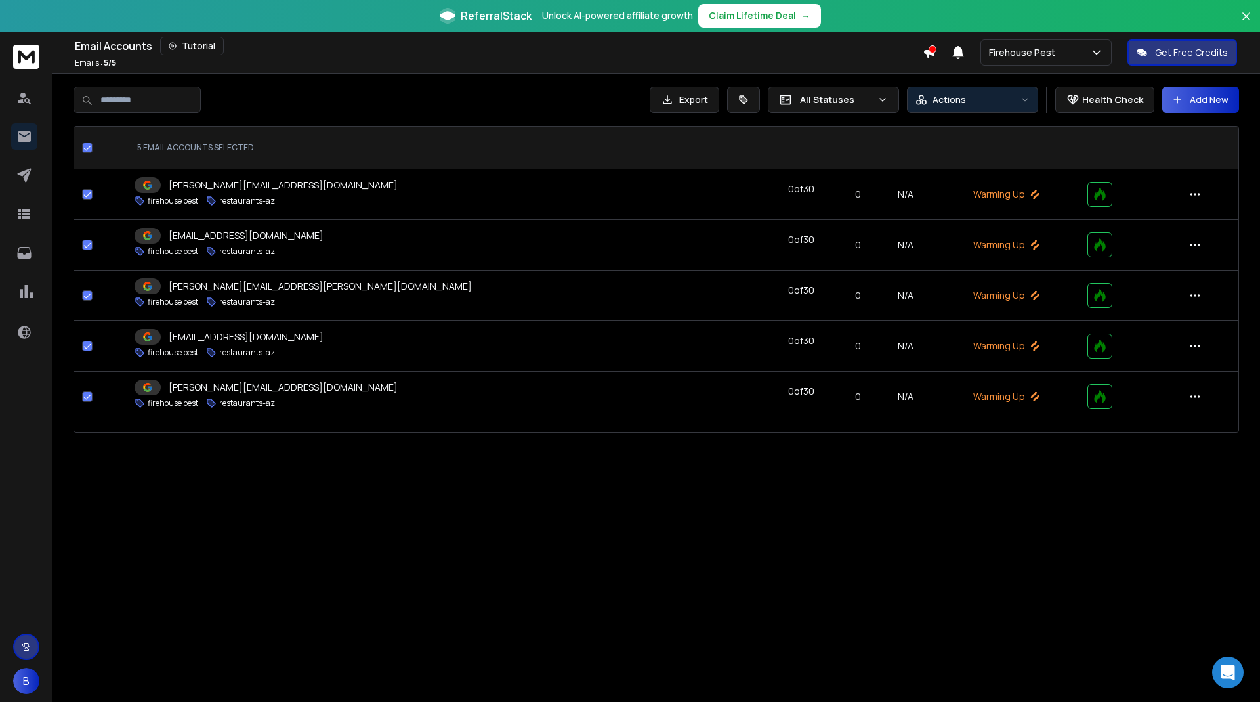
click at [988, 91] on button "Actions" at bounding box center [972, 100] width 131 height 26
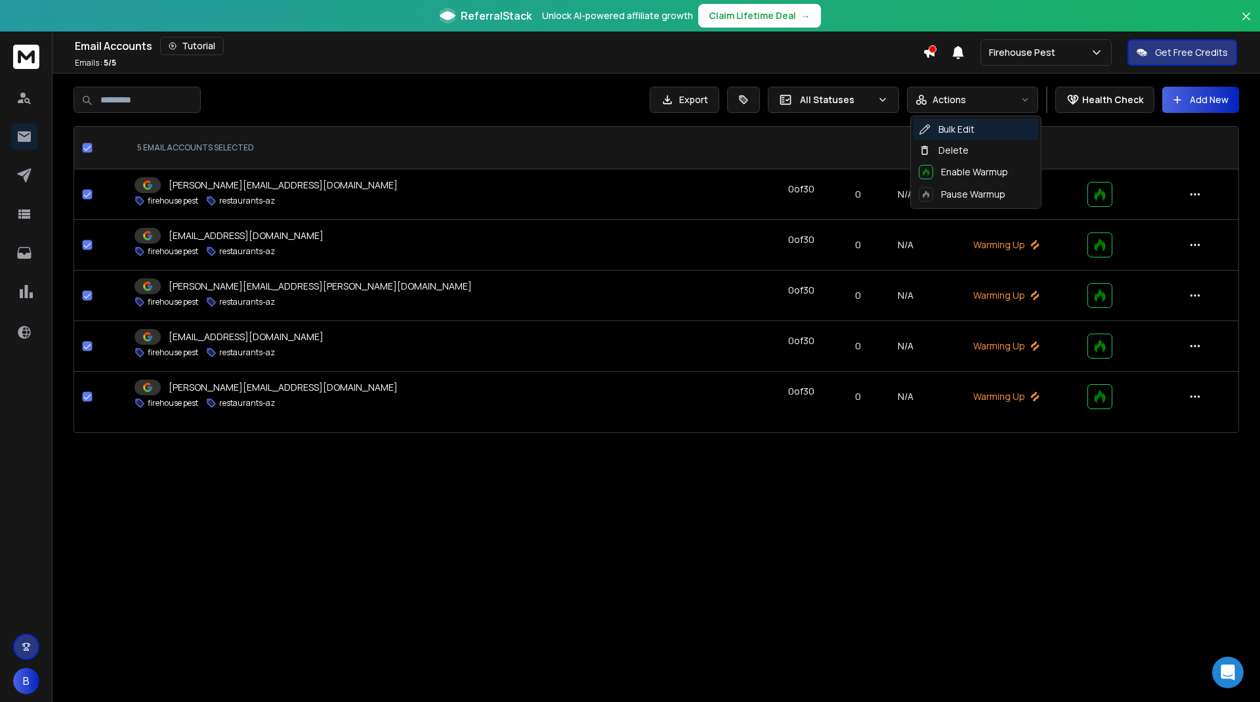
click at [967, 131] on div "Bulk Edit" at bounding box center [947, 129] width 56 height 13
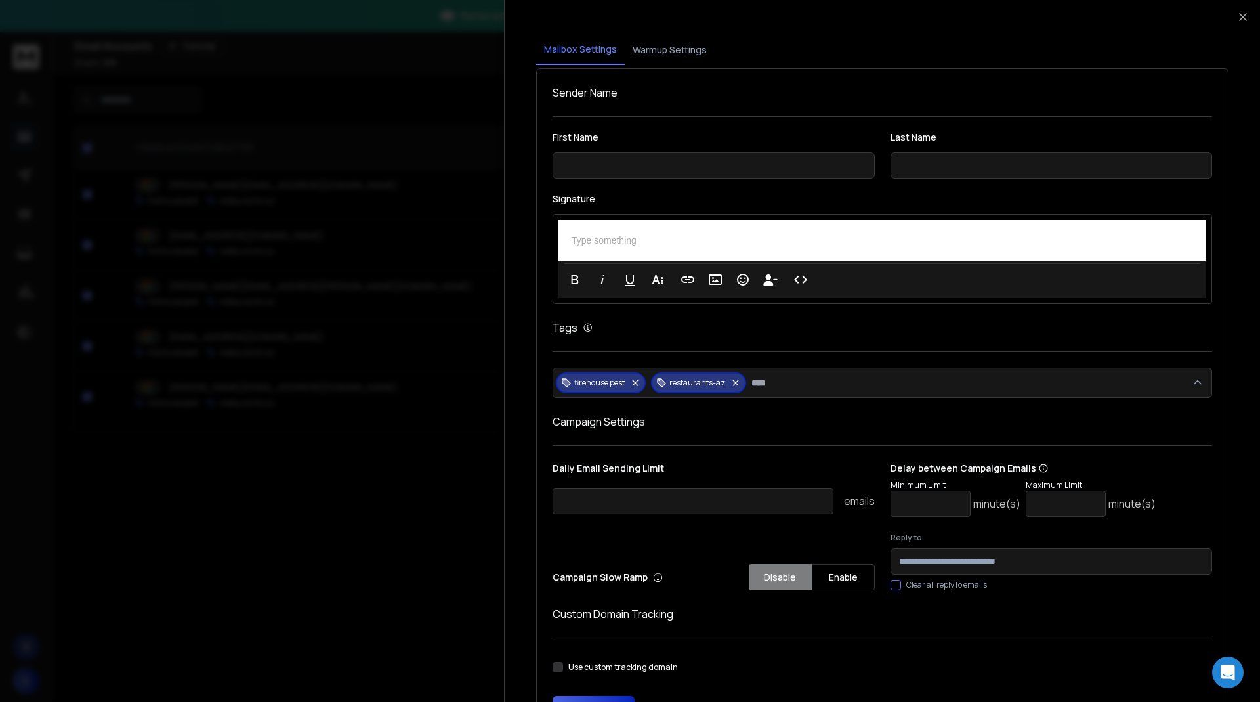
click at [698, 48] on button "Warmup Settings" at bounding box center [670, 49] width 90 height 29
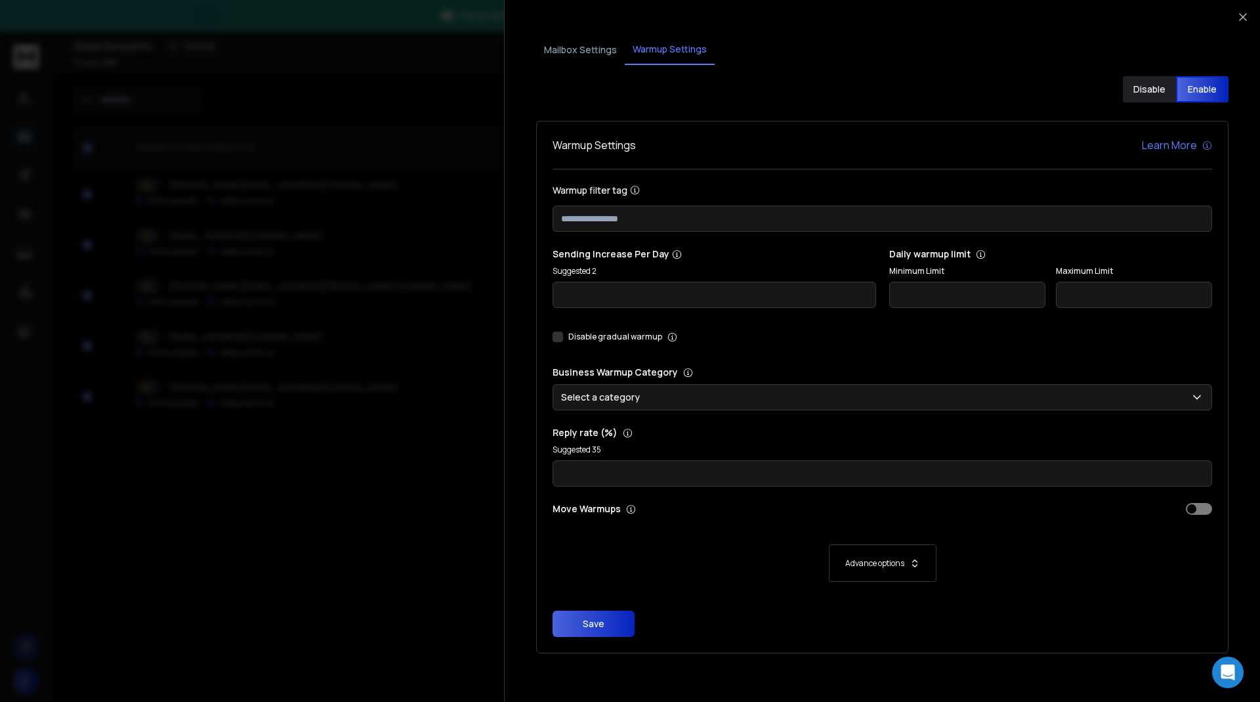
click at [887, 549] on div "Advance options" at bounding box center [883, 562] width 108 height 37
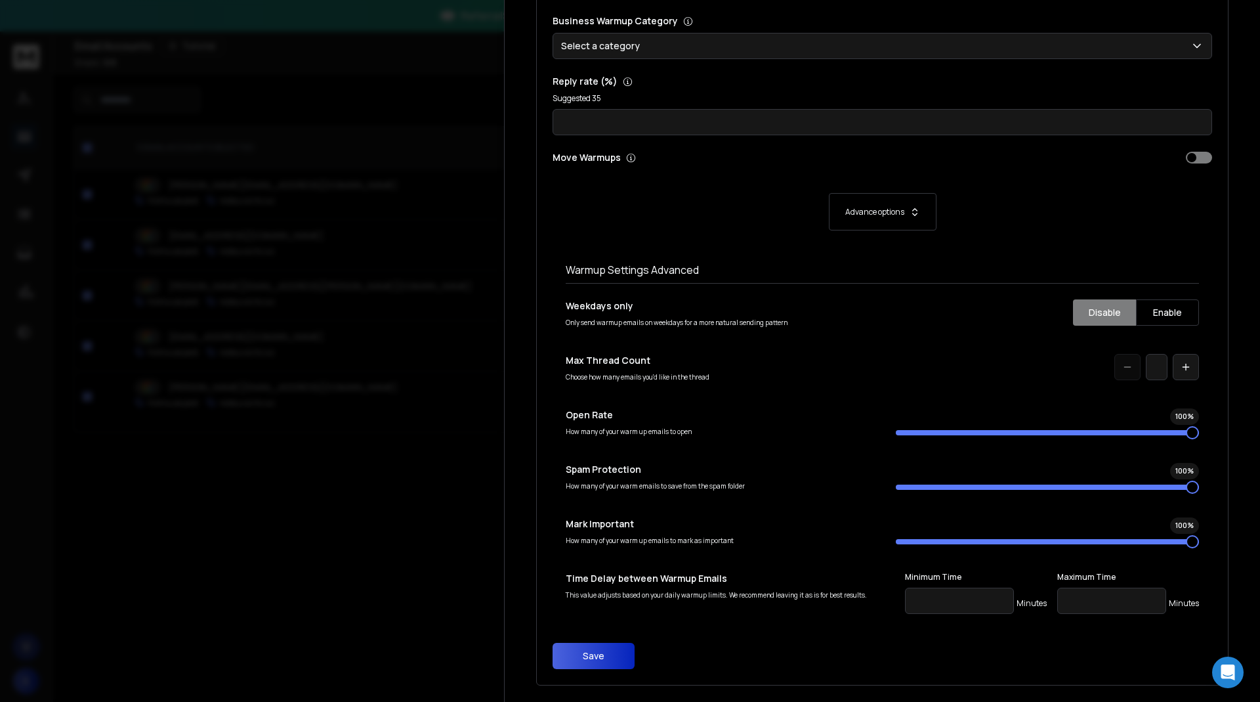
scroll to position [354, 0]
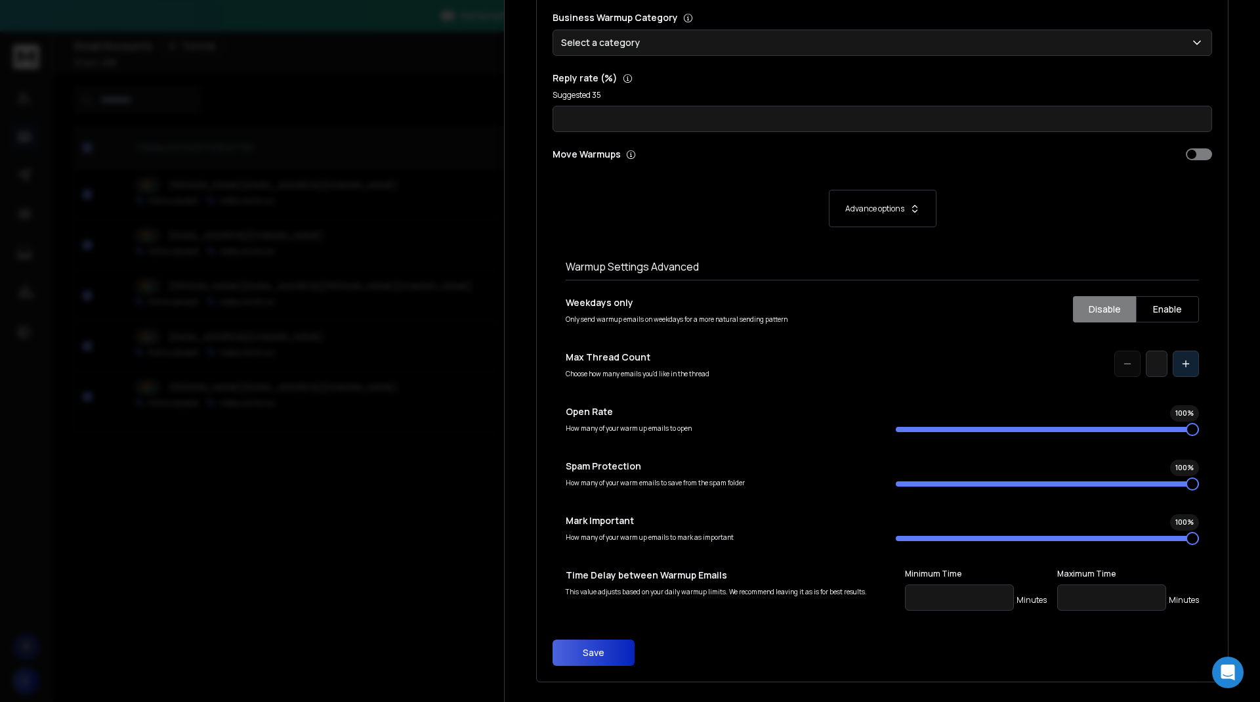
click at [1181, 362] on icon "button" at bounding box center [1186, 363] width 11 height 11
type input "*"
click at [885, 215] on div "Advance options" at bounding box center [883, 208] width 108 height 37
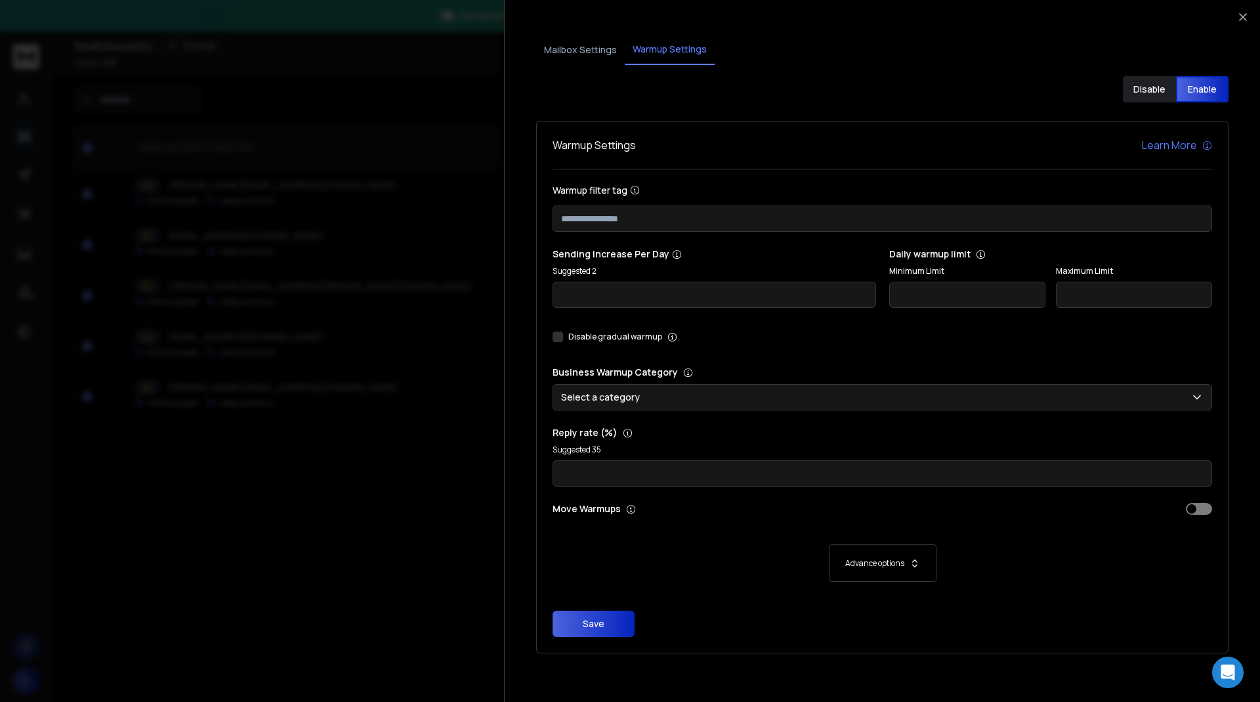
scroll to position [0, 0]
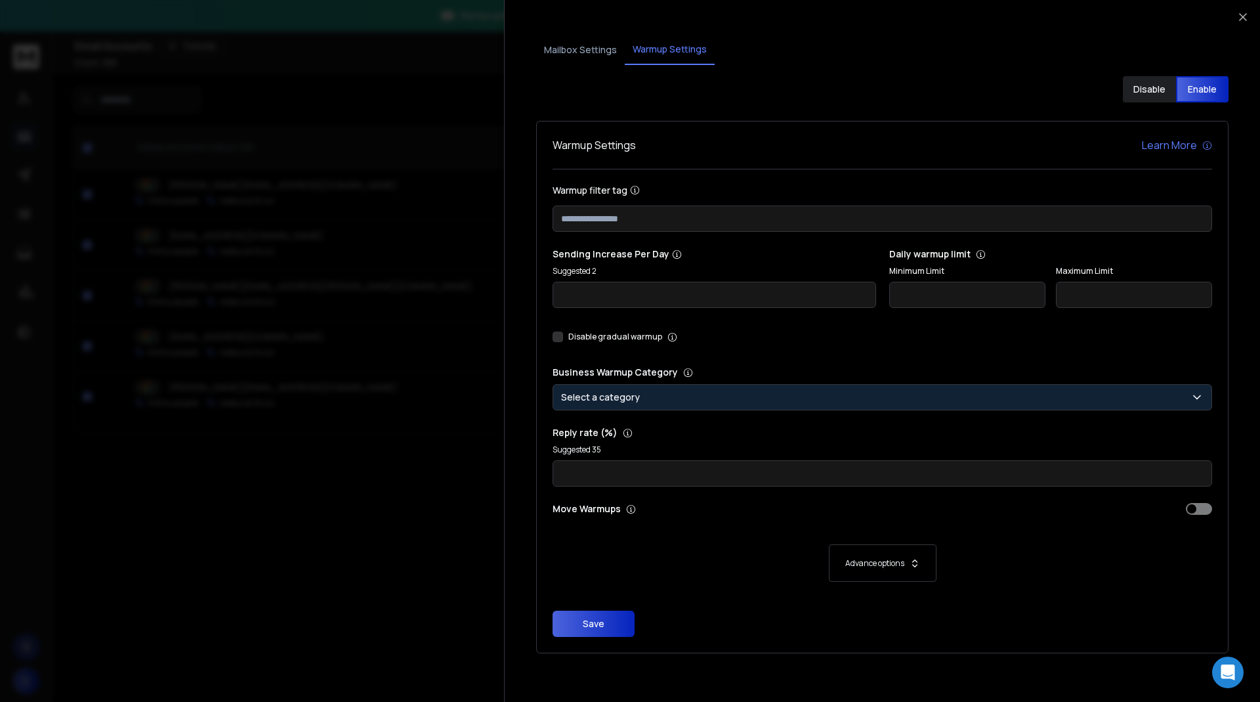
click at [892, 406] on button "Select a category" at bounding box center [883, 397] width 660 height 26
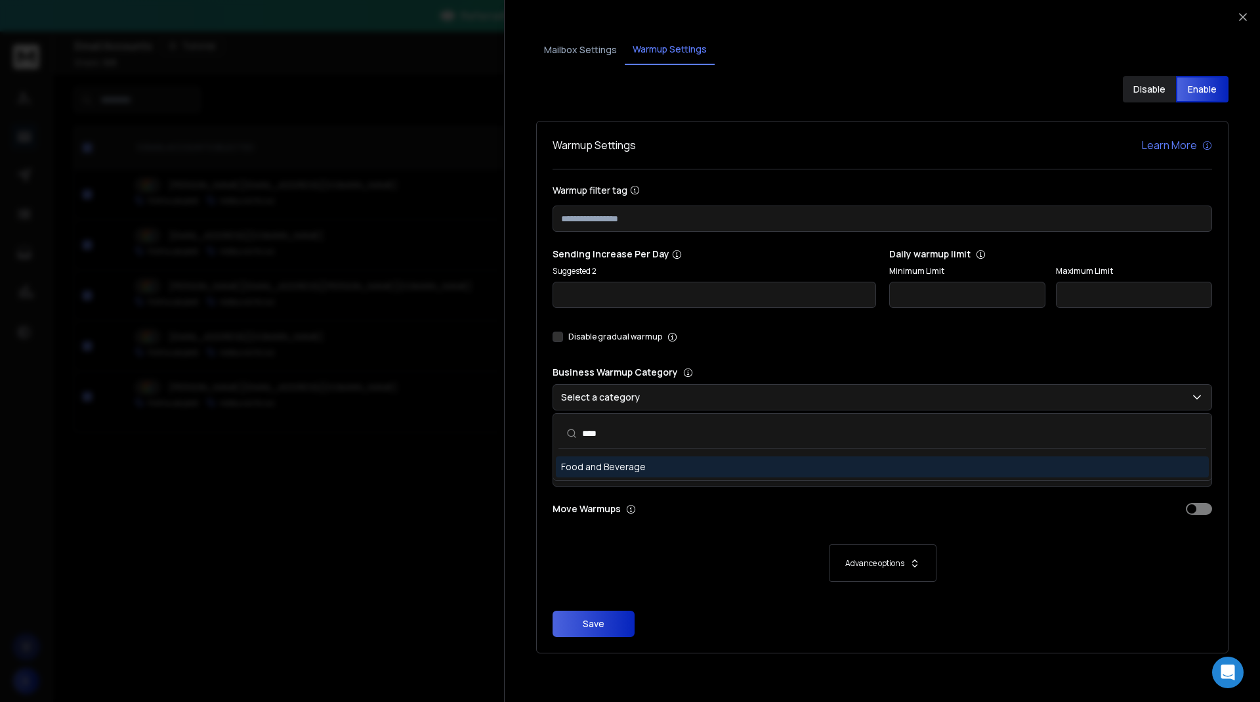
type input "****"
click at [834, 469] on div "Food and Beverage" at bounding box center [882, 466] width 653 height 21
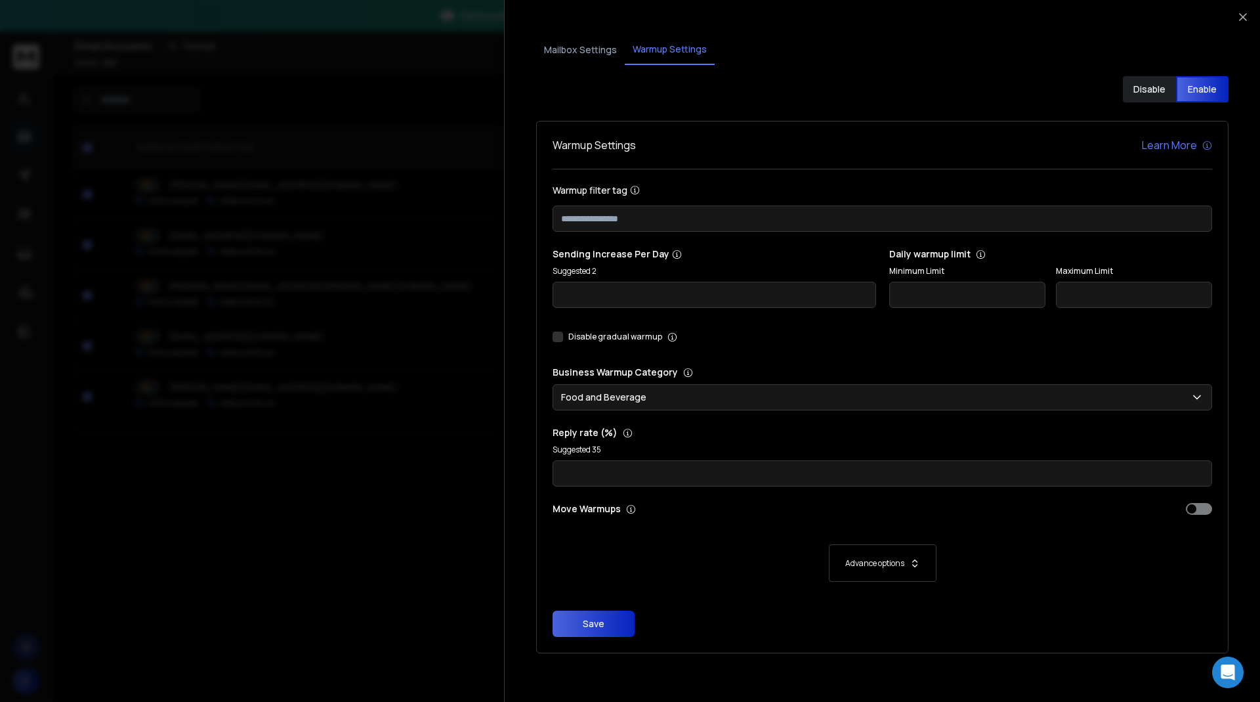
click at [561, 335] on button "Disable gradual warmup" at bounding box center [558, 336] width 11 height 11
click at [656, 293] on input "number" at bounding box center [715, 295] width 324 height 26
type input "*"
click at [964, 298] on input "number" at bounding box center [967, 295] width 156 height 26
click at [1084, 304] on input "number" at bounding box center [1134, 295] width 156 height 26
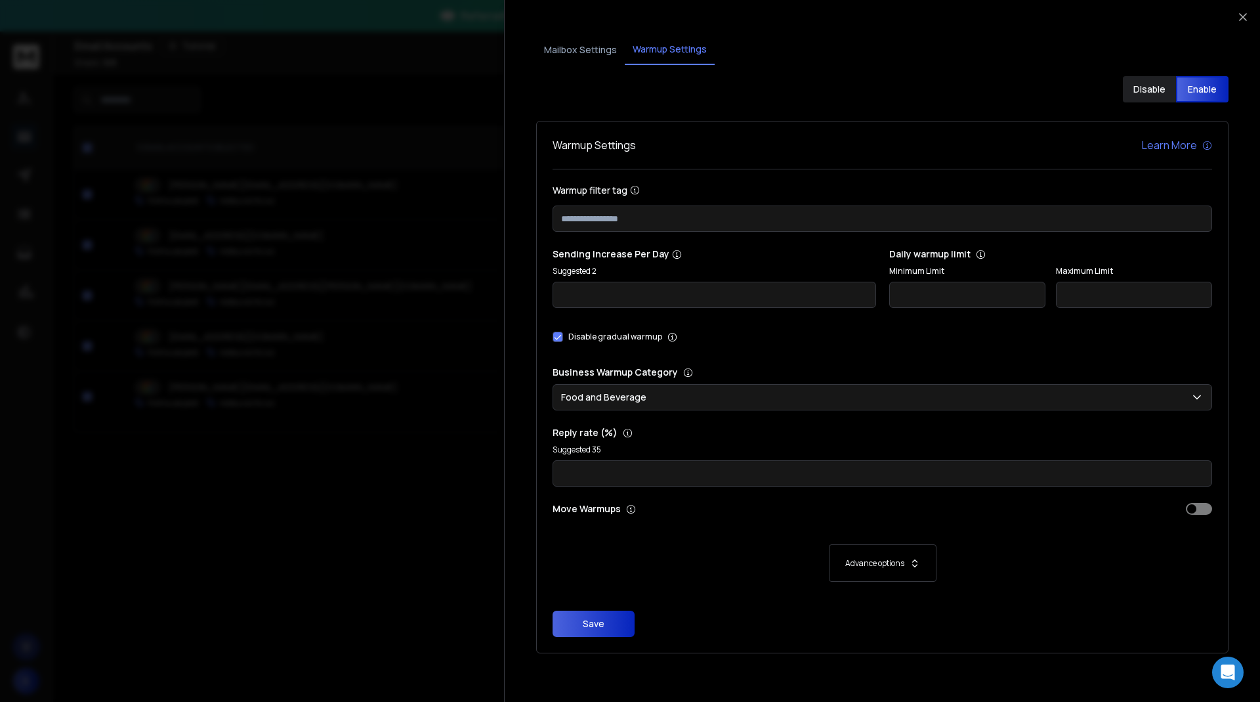
type input "**"
click at [603, 622] on button "Save" at bounding box center [594, 623] width 82 height 26
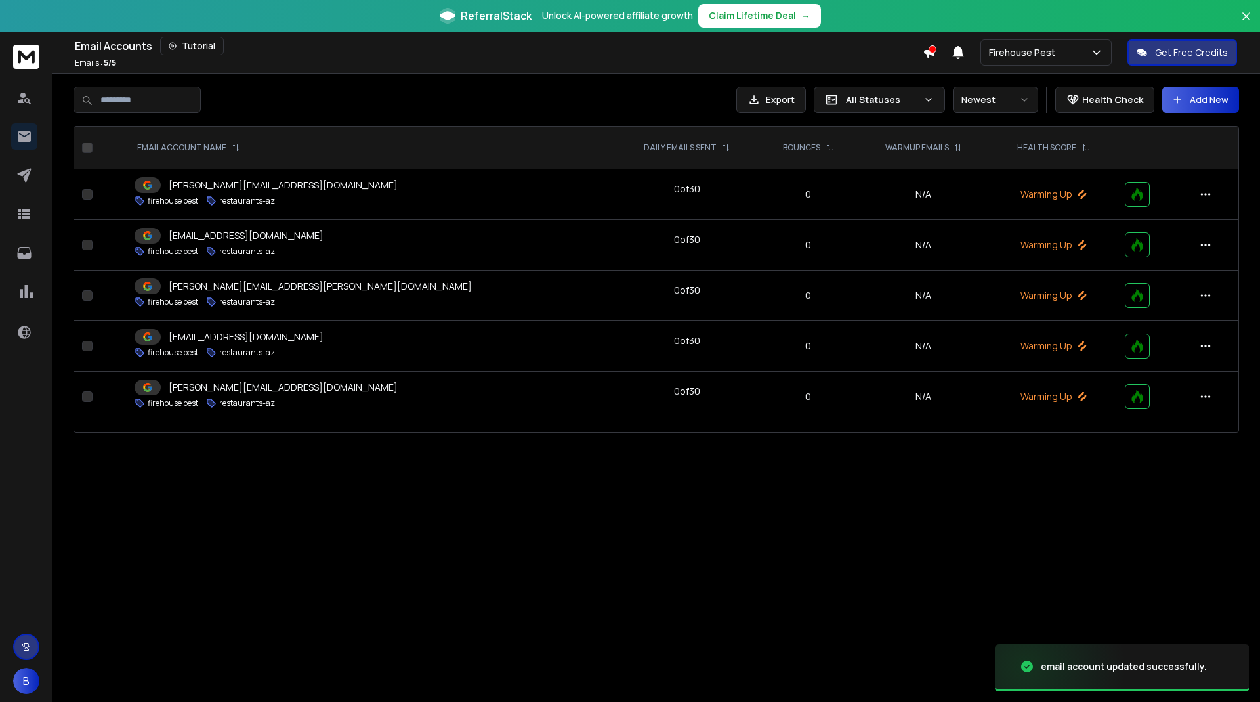
click at [601, 527] on div "ReferralStack Unlock AI-powered affiliate growth Lifetime Deals available! Clai…" at bounding box center [630, 351] width 1260 height 702
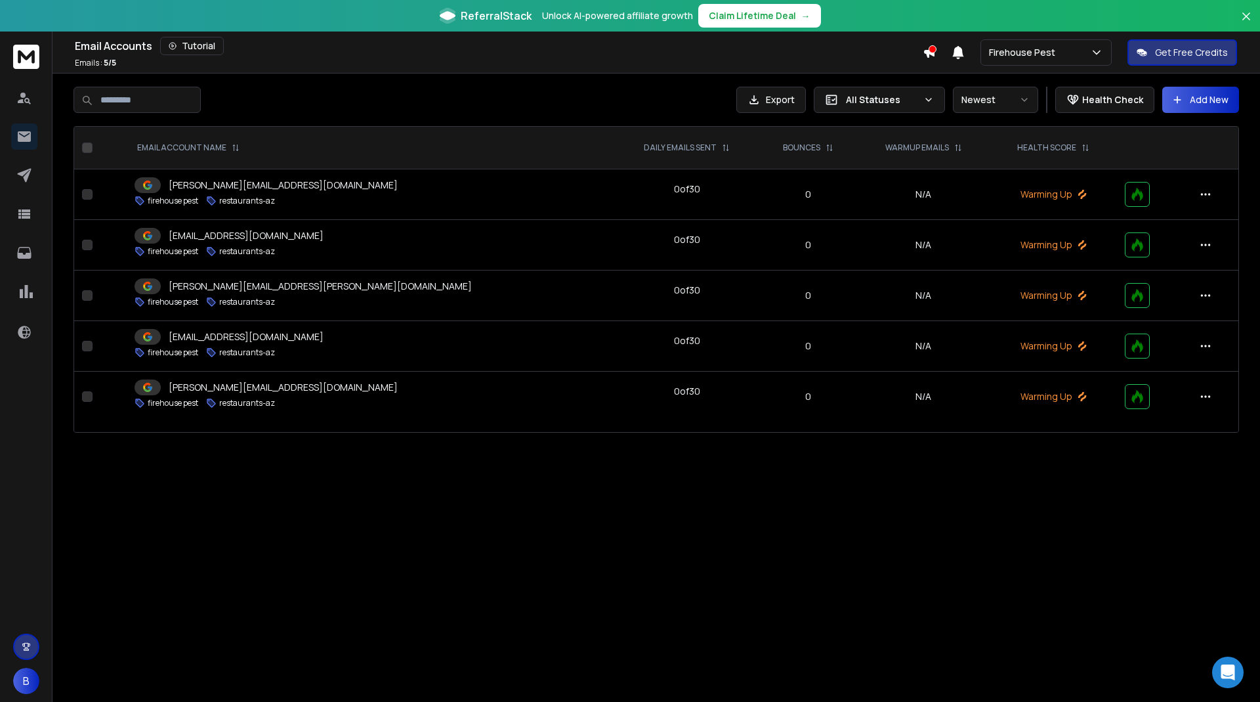
click at [429, 524] on div "ReferralStack Unlock AI-powered affiliate growth Lifetime Deals available! Clai…" at bounding box center [630, 351] width 1260 height 702
